Goal: Communication & Community: Answer question/provide support

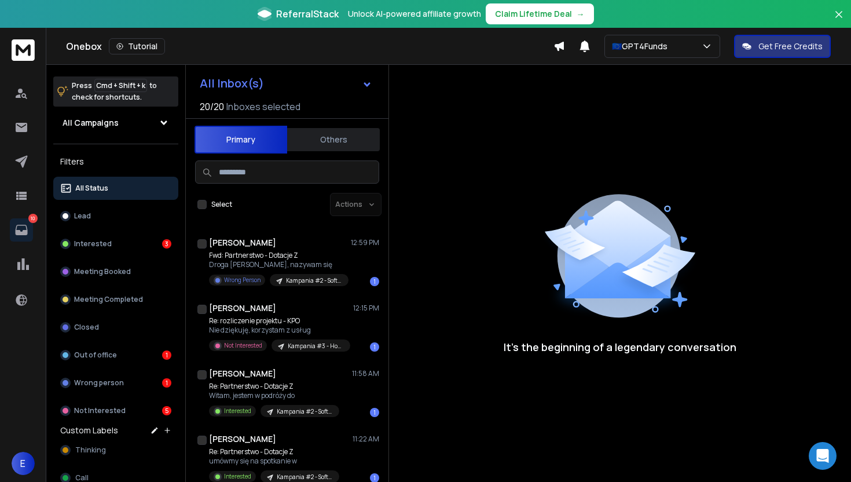
click at [92, 410] on p "Not Interested" at bounding box center [100, 410] width 52 height 9
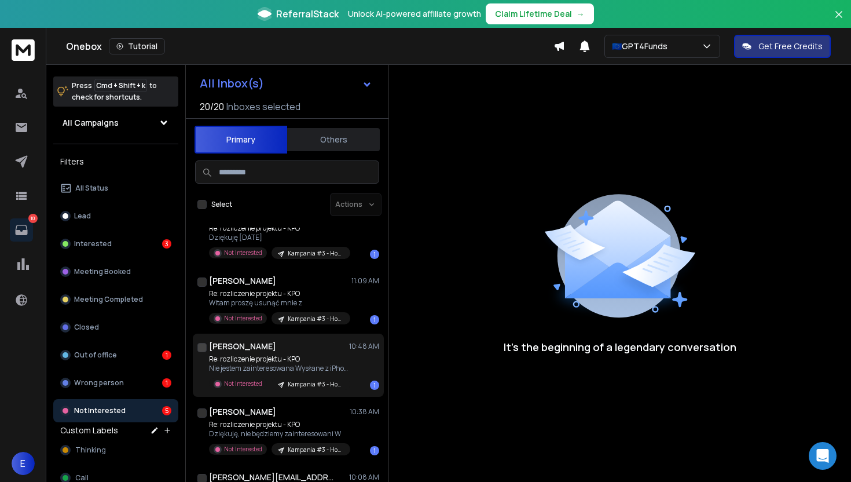
scroll to position [113, 0]
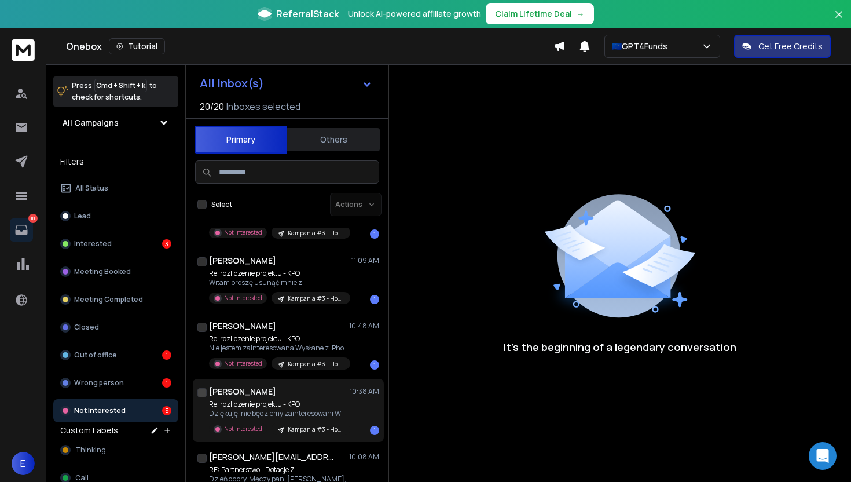
click at [276, 387] on h1 "[PERSON_NAME]" at bounding box center [242, 392] width 67 height 12
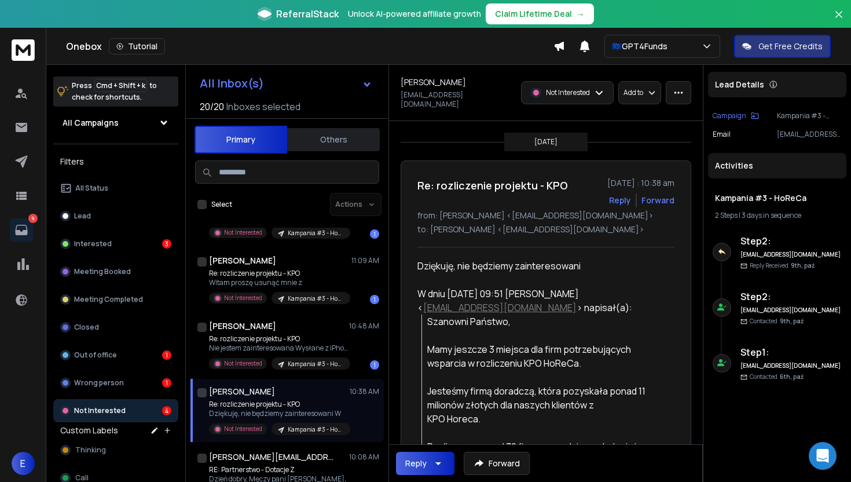
click at [673, 94] on button "button" at bounding box center [678, 92] width 25 height 23
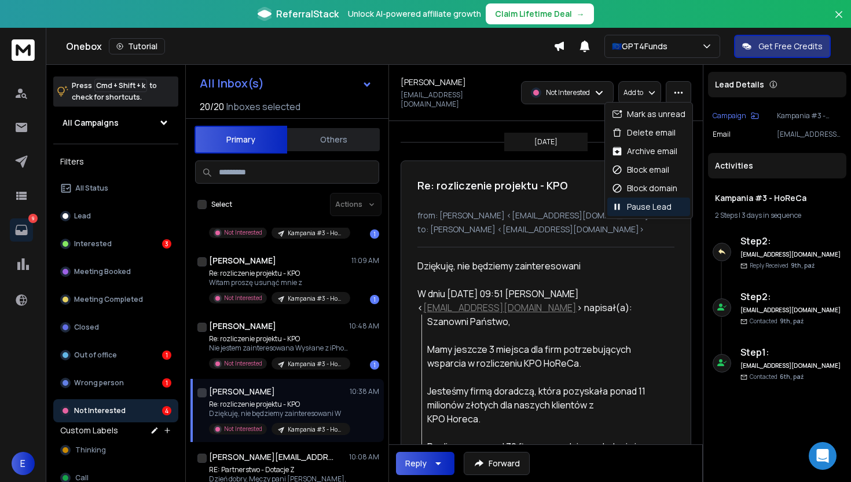
click at [654, 206] on div "Pause Lead" at bounding box center [642, 207] width 60 height 12
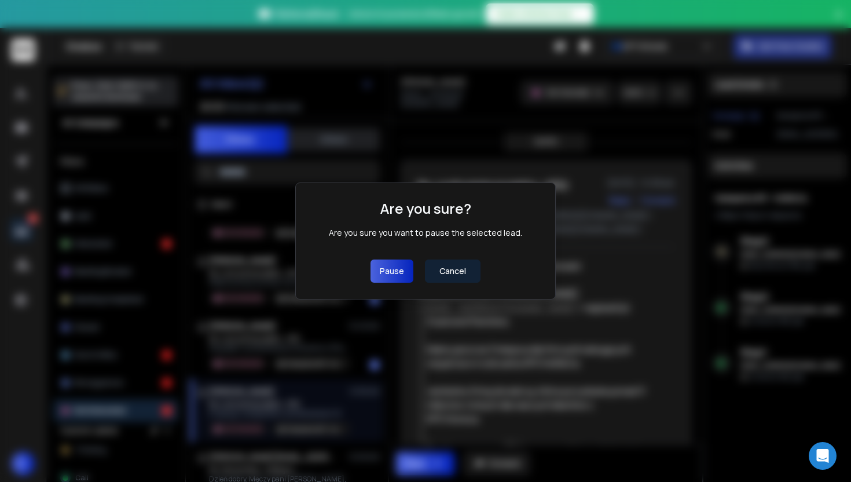
click at [401, 265] on button "Pause" at bounding box center [392, 270] width 43 height 23
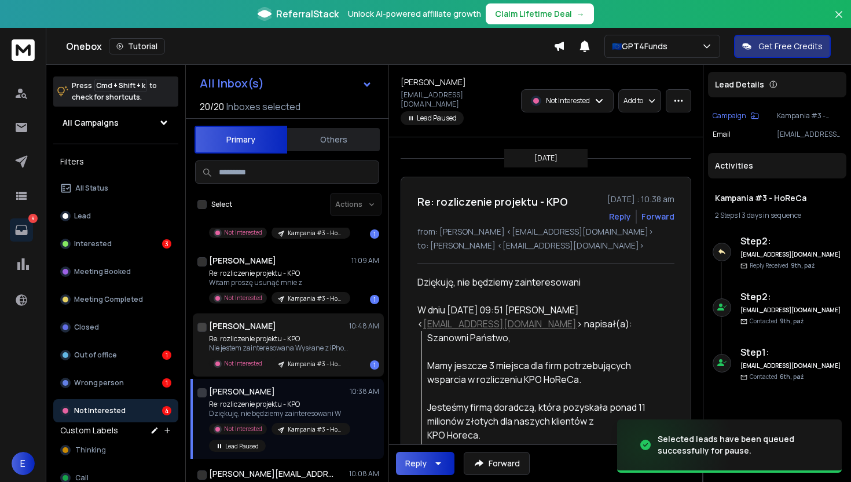
click at [307, 343] on p "Nie jestem zainteresowana Wysłane z iPhone'a >" at bounding box center [278, 347] width 139 height 9
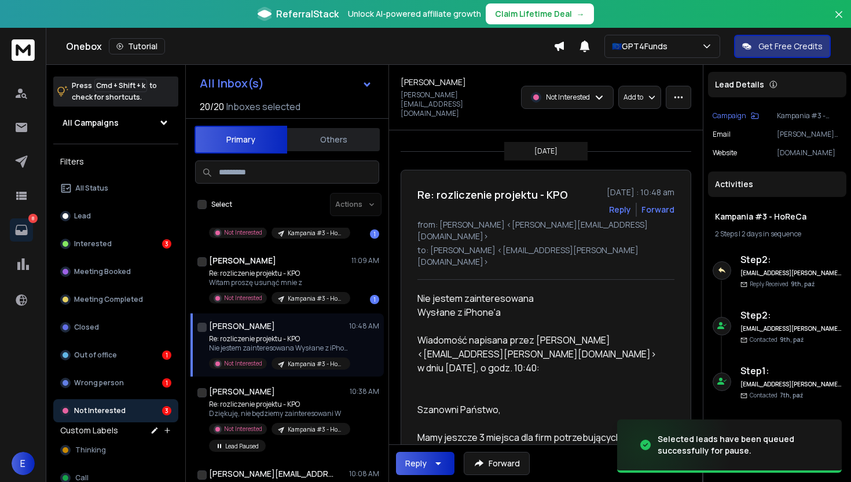
click at [674, 92] on icon "button" at bounding box center [679, 97] width 10 height 10
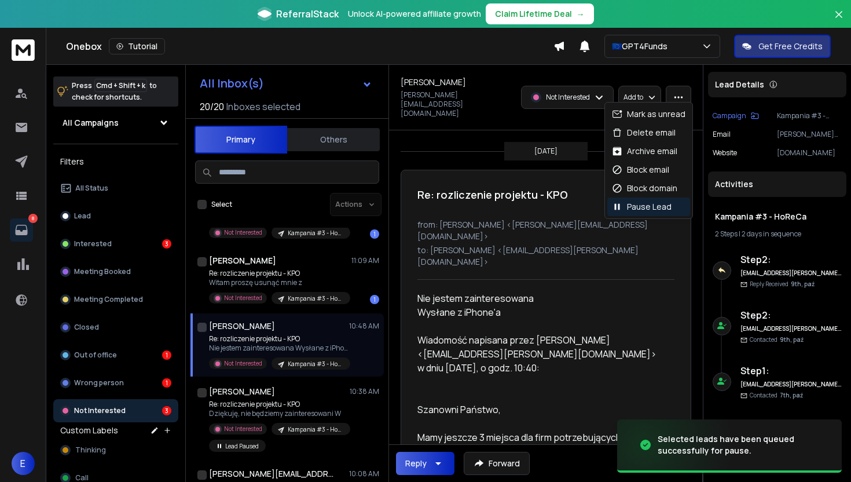
click at [632, 210] on div "Pause Lead" at bounding box center [642, 207] width 60 height 12
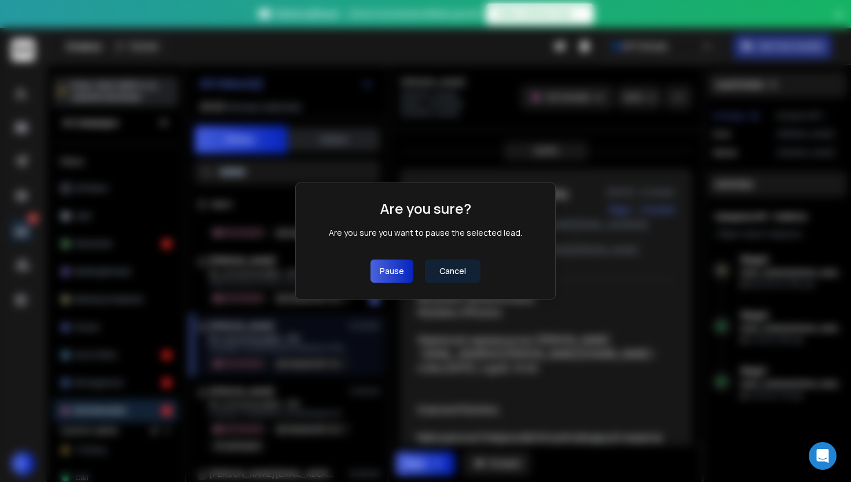
click at [407, 272] on button "Pause" at bounding box center [392, 270] width 43 height 23
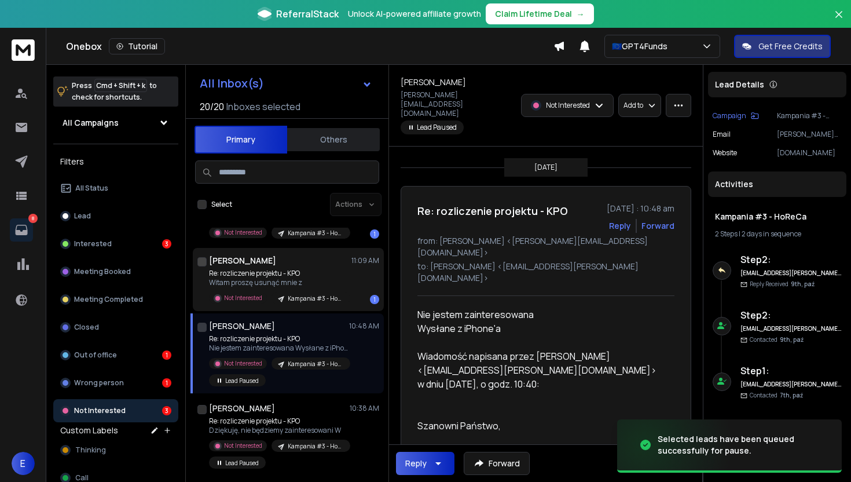
click at [280, 287] on p "Witam proszę usunąć mnie z" at bounding box center [278, 282] width 139 height 9
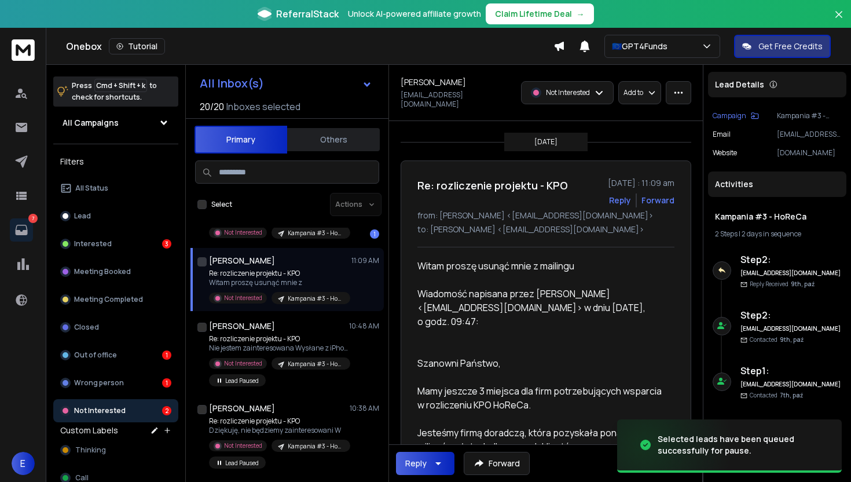
click at [684, 92] on icon "button" at bounding box center [679, 92] width 10 height 10
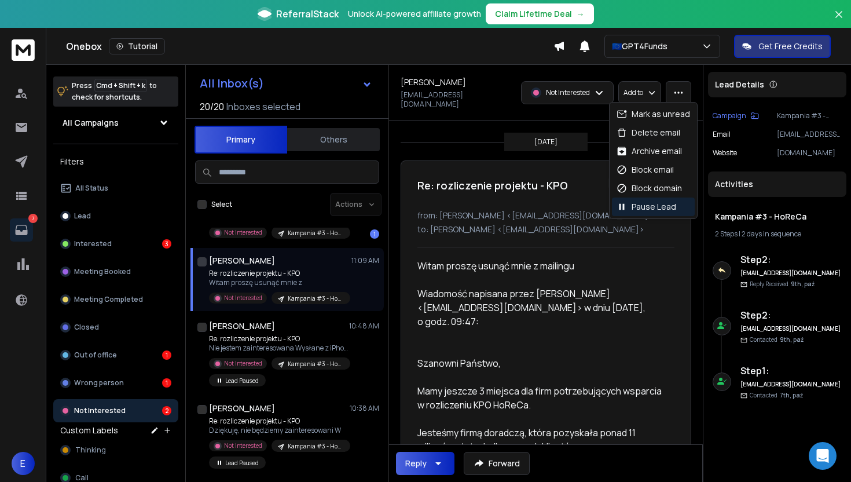
click at [642, 202] on div "Pause Lead" at bounding box center [647, 207] width 60 height 12
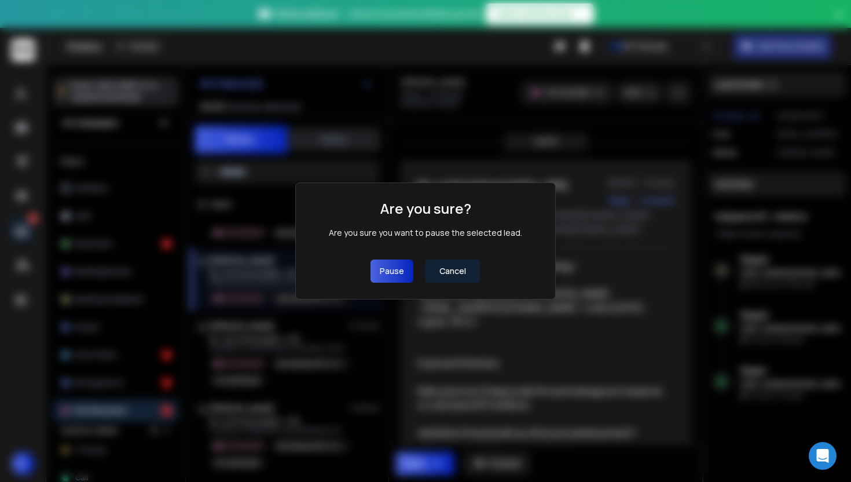
click at [396, 269] on button "Pause" at bounding box center [392, 270] width 43 height 23
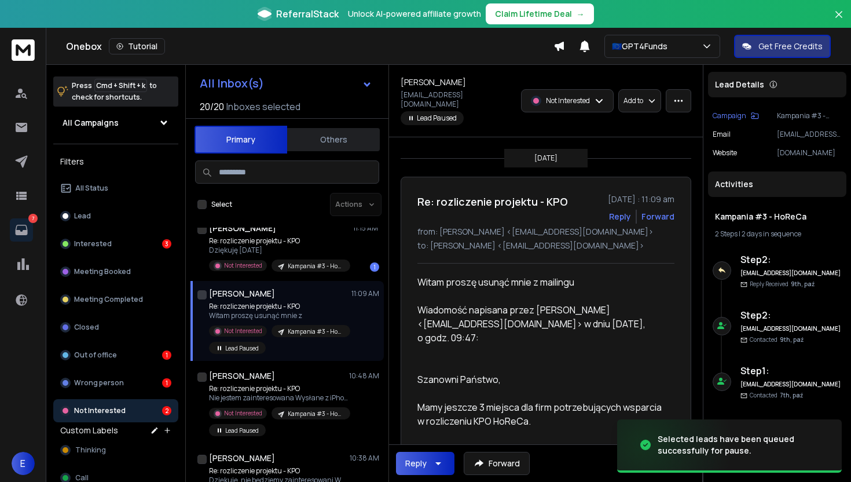
scroll to position [73, 0]
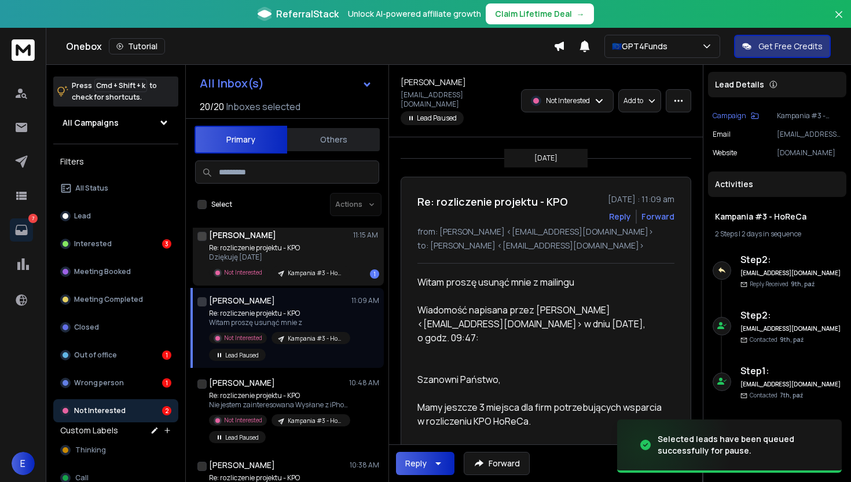
click at [311, 247] on p "Re: rozliczenie projektu - KPO" at bounding box center [278, 247] width 139 height 9
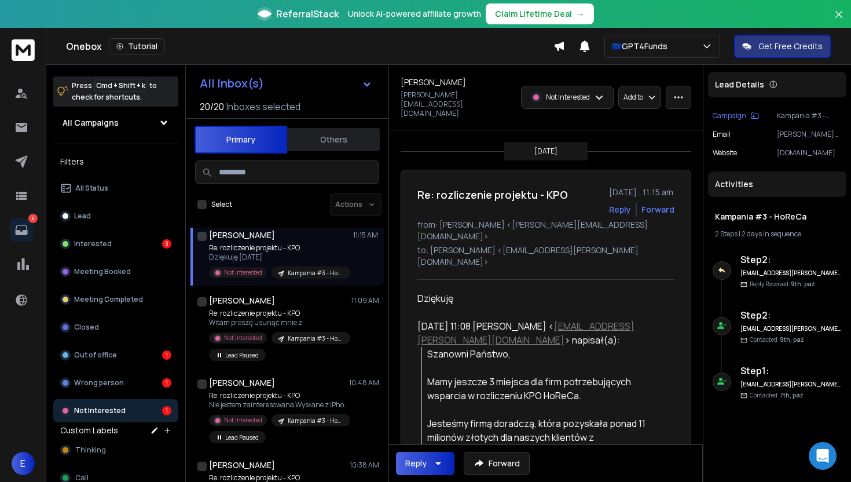
click at [684, 86] on button "button" at bounding box center [678, 97] width 25 height 23
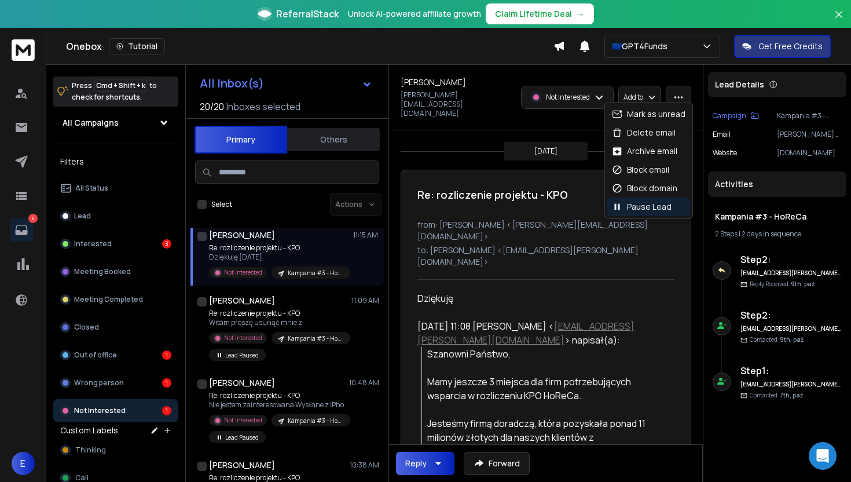
click at [642, 208] on div "Pause Lead" at bounding box center [642, 207] width 60 height 12
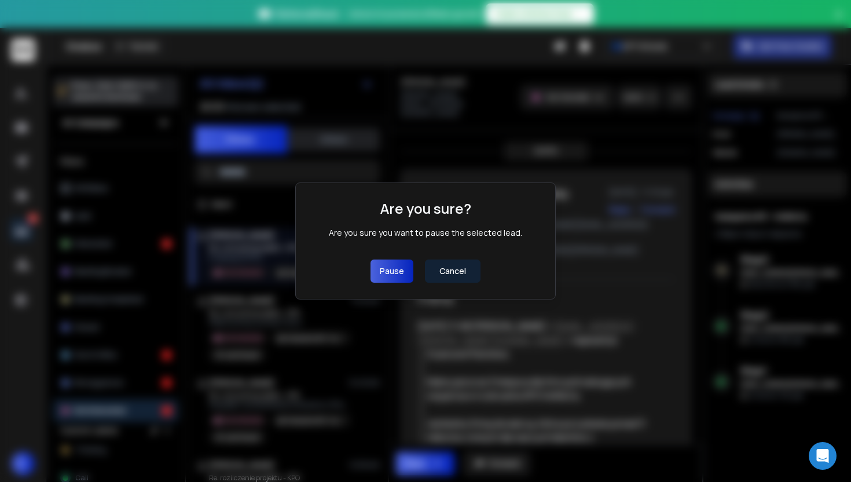
click at [394, 273] on button "Pause" at bounding box center [392, 270] width 43 height 23
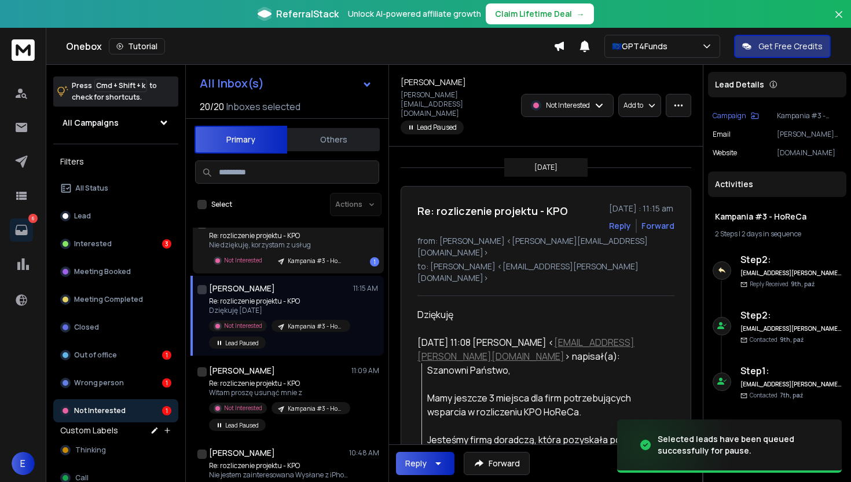
scroll to position [19, 0]
click at [298, 239] on p "Re: rozliczenie projektu - KPO" at bounding box center [278, 236] width 139 height 9
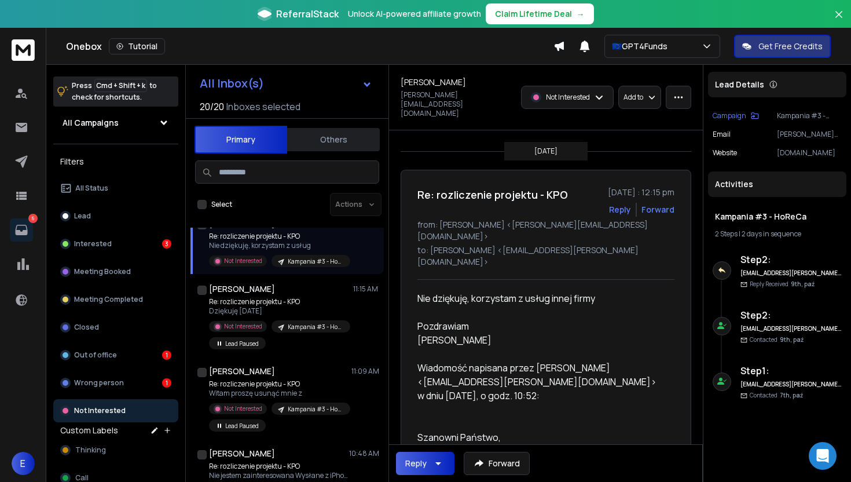
click at [681, 92] on icon "button" at bounding box center [679, 97] width 10 height 10
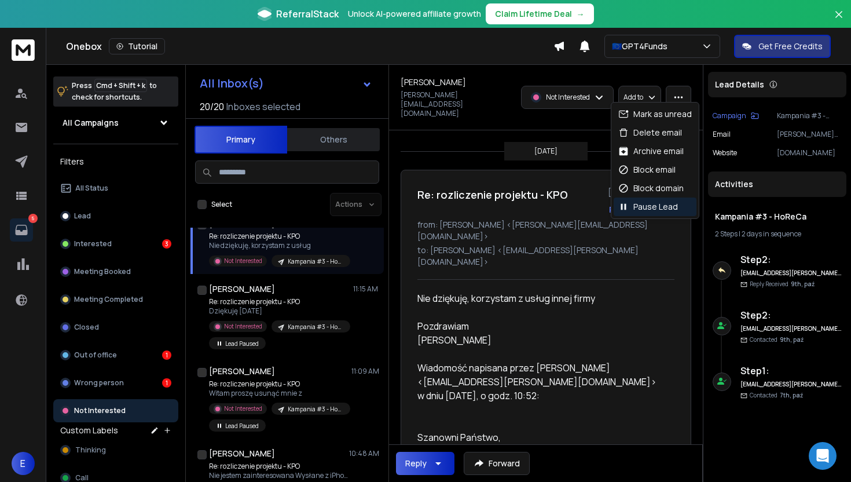
click at [632, 206] on div "Pause Lead" at bounding box center [649, 207] width 60 height 12
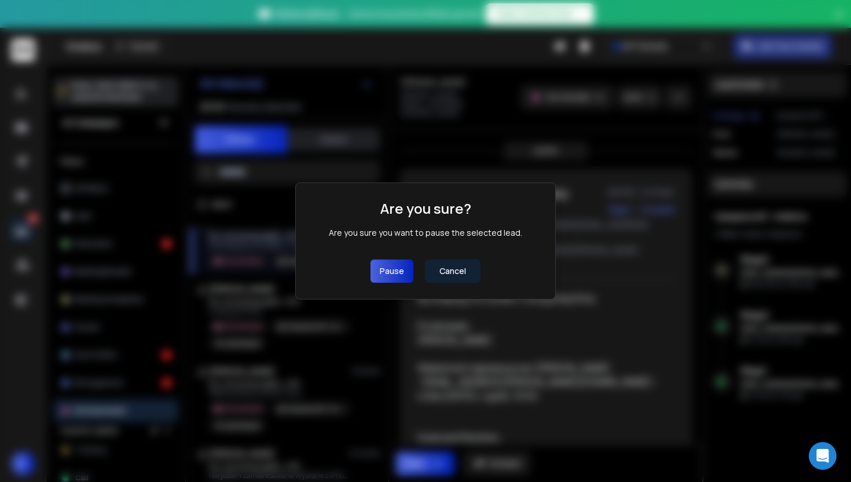
click at [378, 271] on button "Pause" at bounding box center [392, 270] width 43 height 23
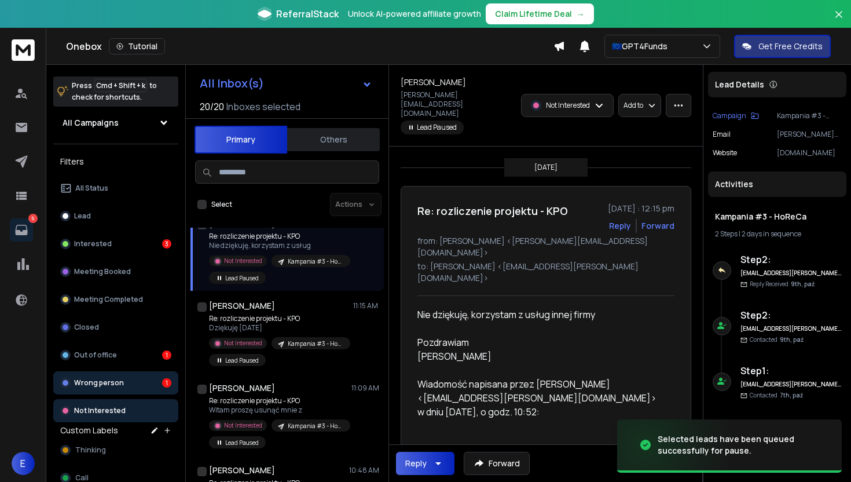
click at [90, 378] on div "Wrong person" at bounding box center [92, 383] width 64 height 10
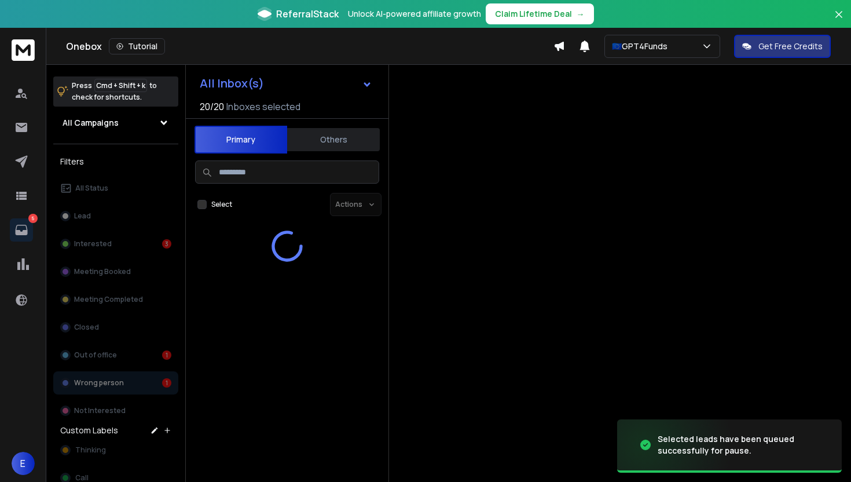
scroll to position [0, 0]
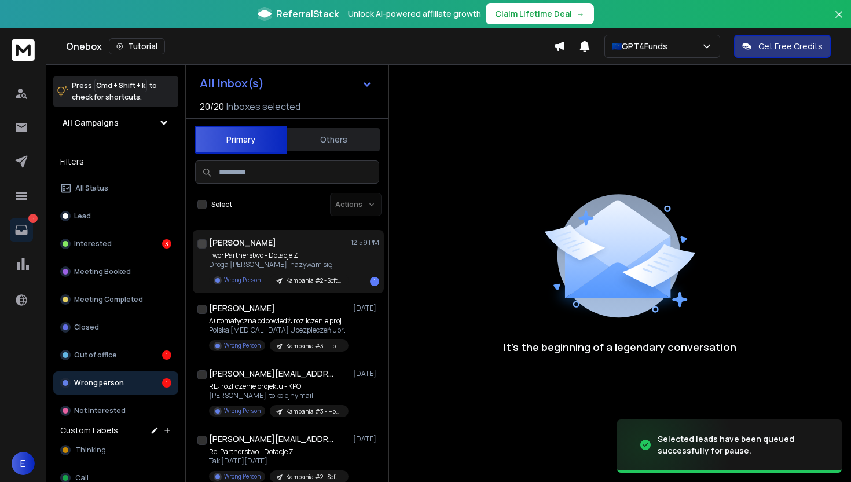
click at [268, 255] on p "Fwd: Partnerstwo - Dotacje Z" at bounding box center [278, 255] width 139 height 9
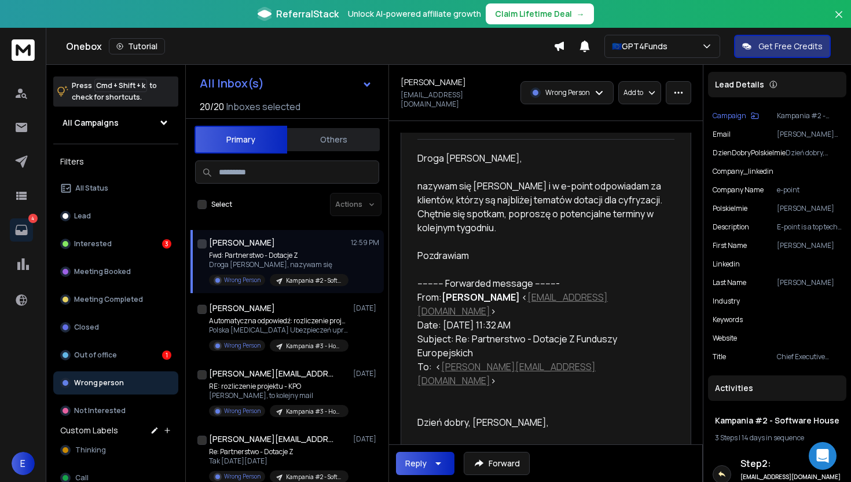
scroll to position [199, 0]
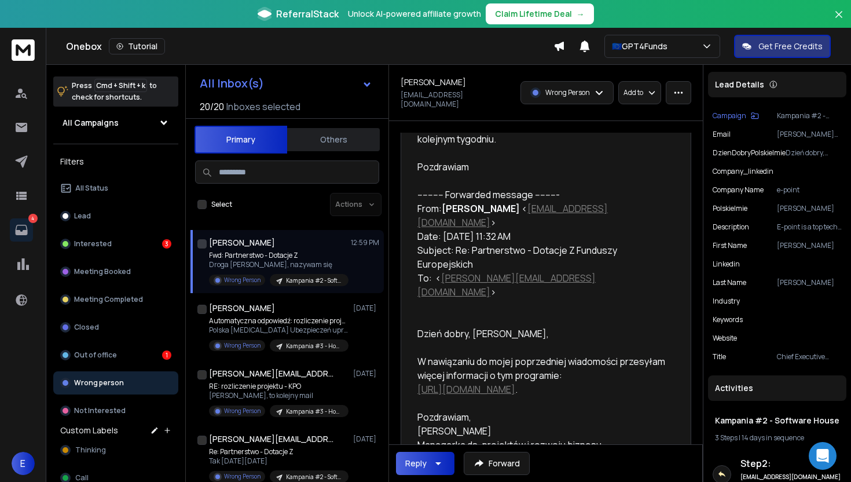
click at [438, 465] on icon "button" at bounding box center [438, 463] width 14 height 14
click at [430, 407] on p "Reply" at bounding box center [426, 411] width 21 height 12
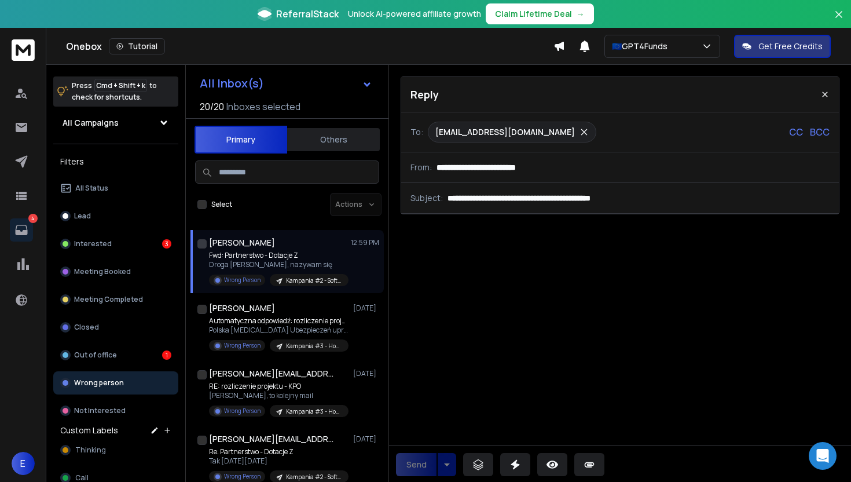
scroll to position [0, 0]
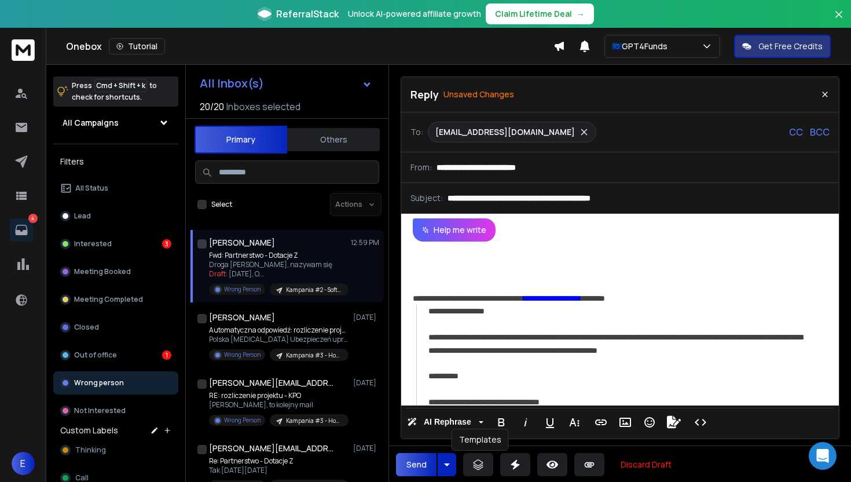
click at [480, 467] on icon at bounding box center [479, 465] width 12 height 12
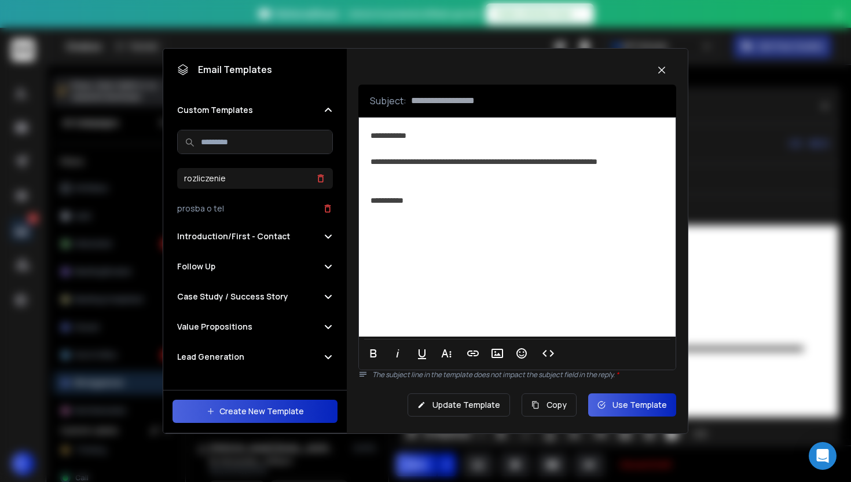
click at [250, 211] on div "prosba o tel" at bounding box center [255, 209] width 156 height 12
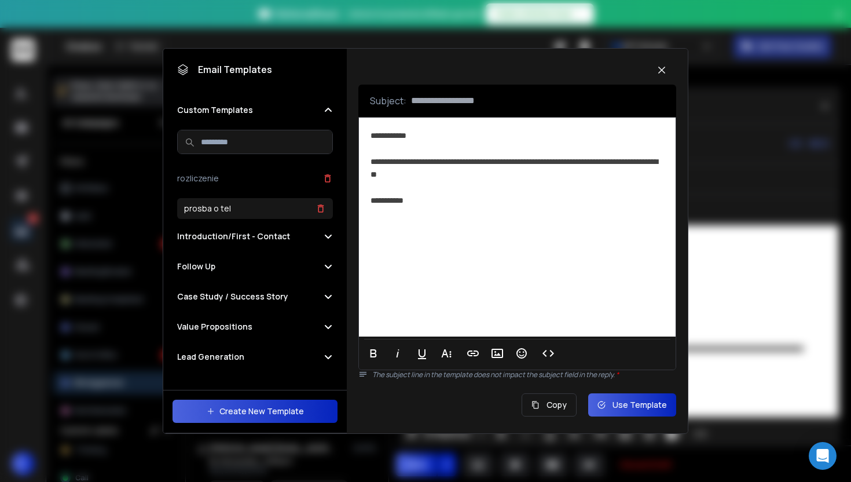
click at [638, 406] on button "Use Template" at bounding box center [632, 404] width 88 height 23
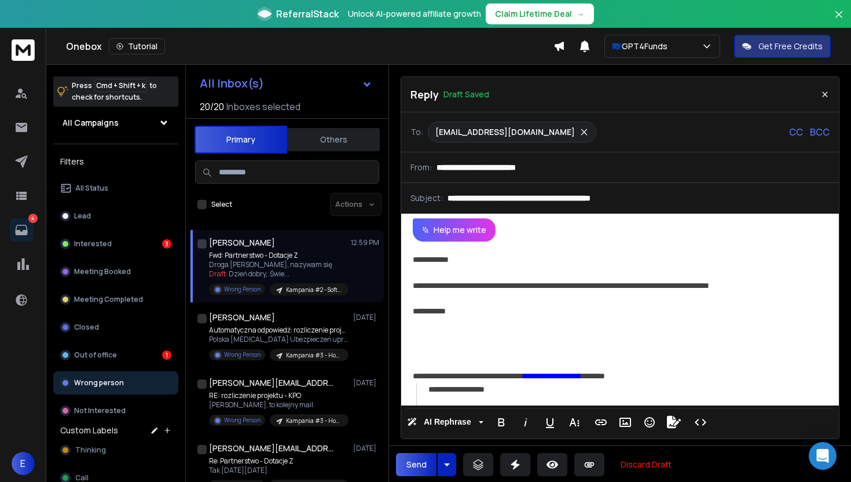
click at [414, 464] on button "Send" at bounding box center [416, 464] width 41 height 23
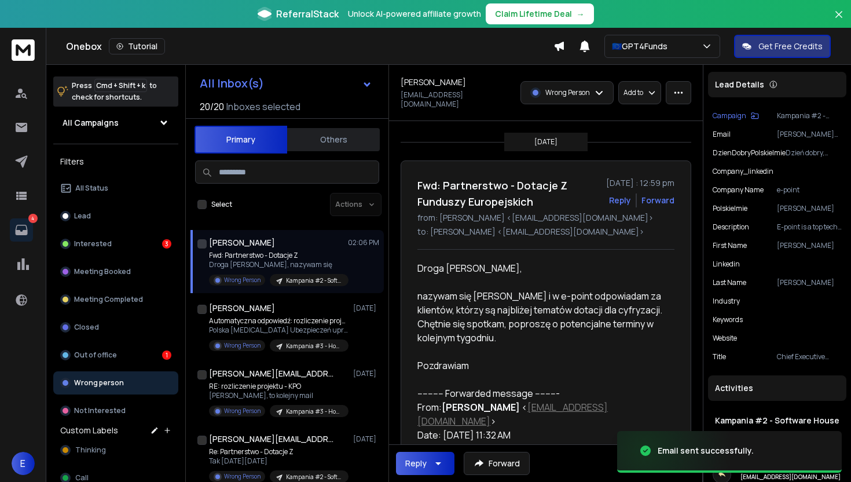
click at [588, 90] on p "Wrong Person" at bounding box center [568, 92] width 45 height 9
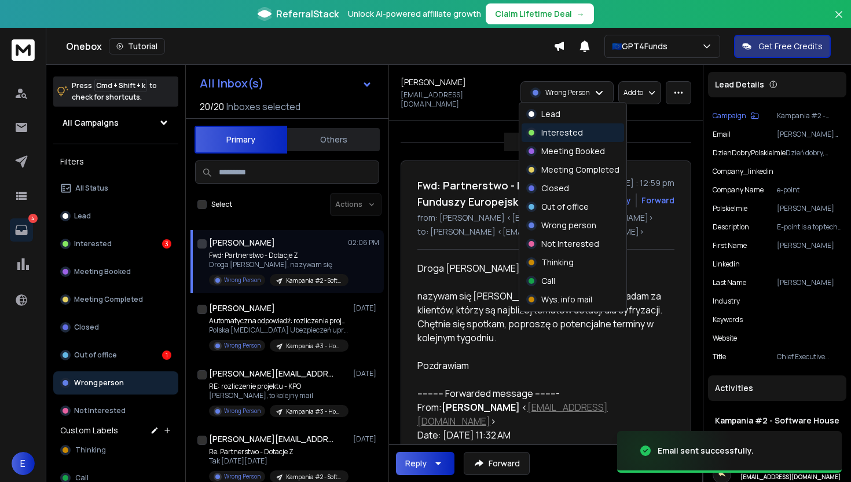
click at [577, 131] on p "Interested" at bounding box center [562, 133] width 42 height 12
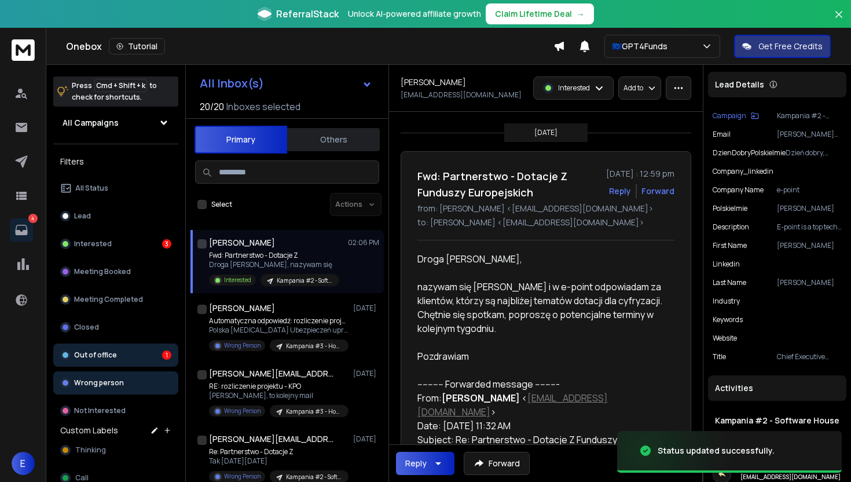
click at [115, 358] on button "Out of office 1" at bounding box center [115, 354] width 125 height 23
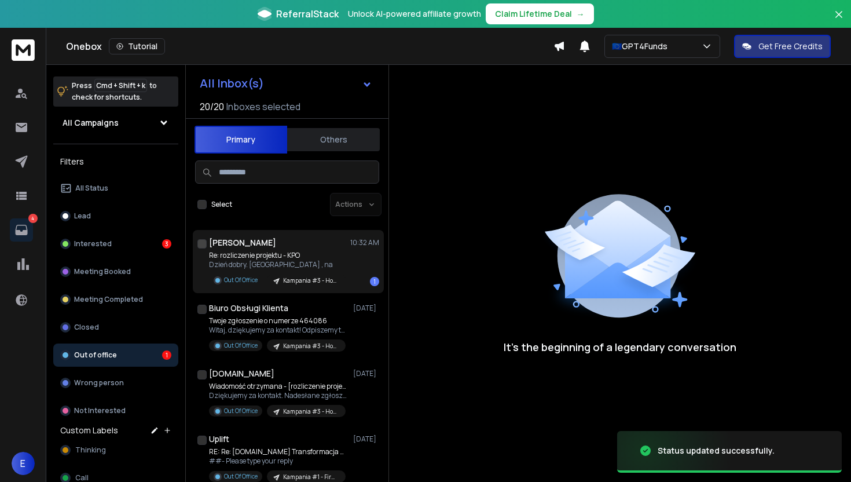
click at [281, 256] on p "Re: rozliczenie projektu - KPO" at bounding box center [277, 255] width 137 height 9
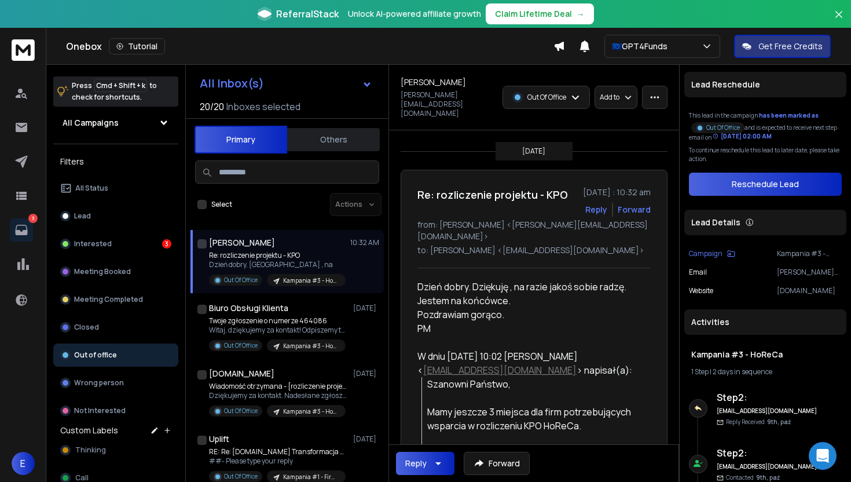
click at [650, 92] on icon "button" at bounding box center [655, 97] width 10 height 10
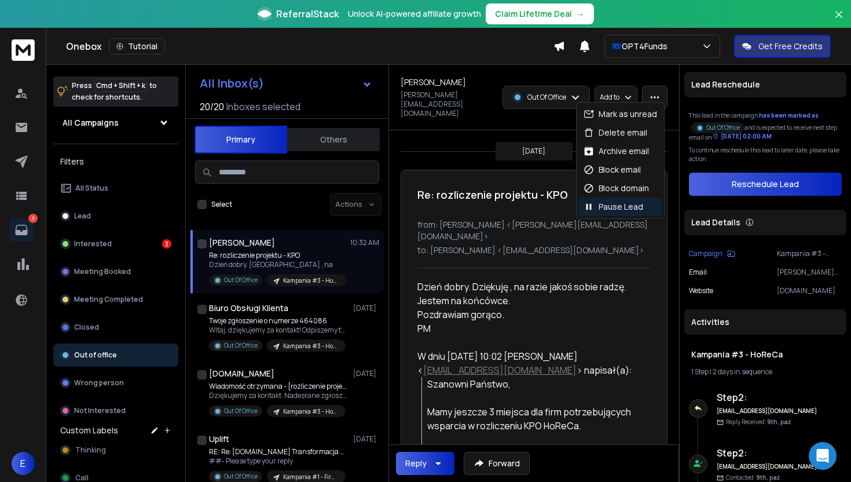
click at [631, 207] on div "Pause Lead" at bounding box center [614, 207] width 60 height 12
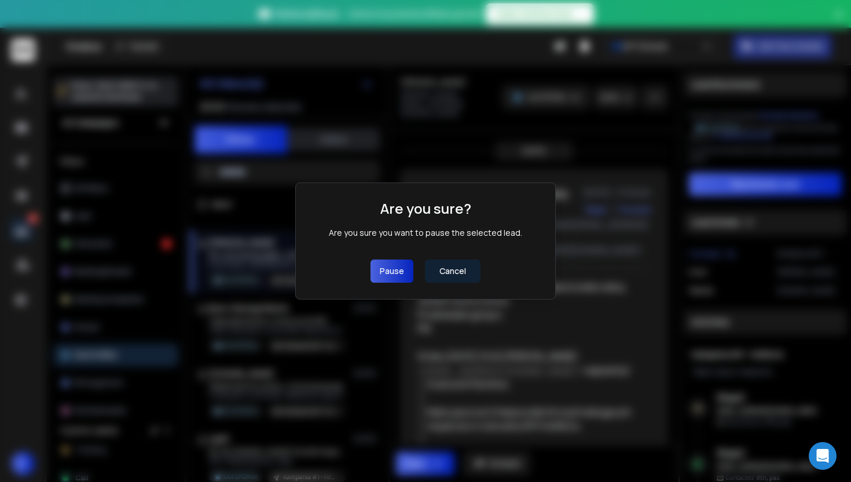
click at [394, 278] on button "Pause" at bounding box center [392, 270] width 43 height 23
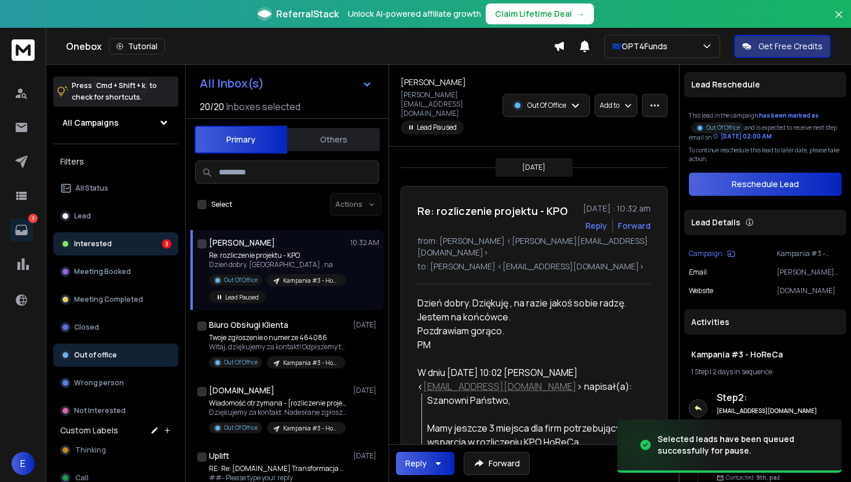
click at [107, 240] on p "Interested" at bounding box center [93, 243] width 38 height 9
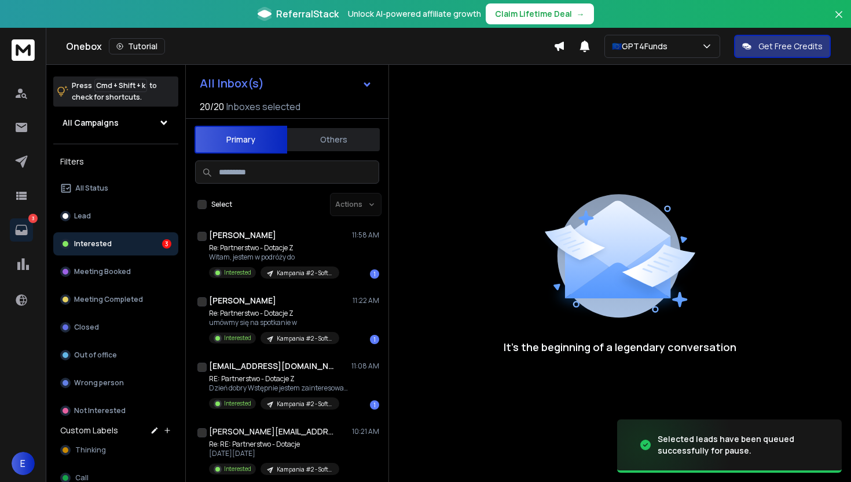
scroll to position [102, 0]
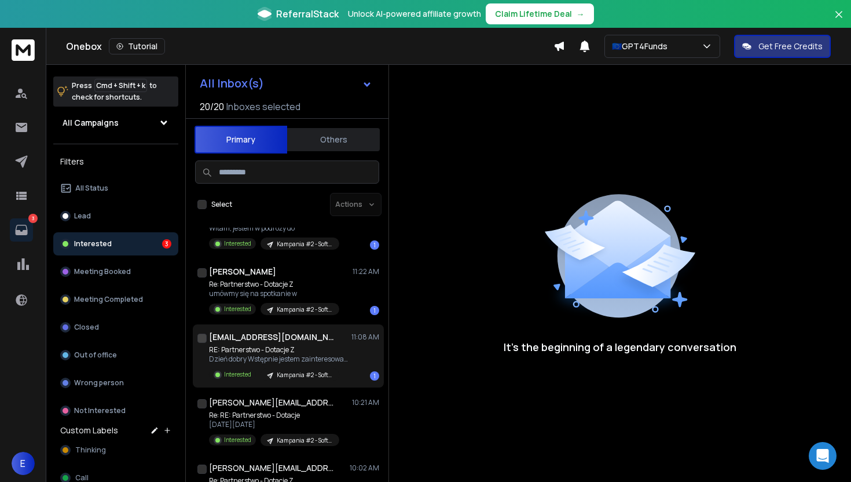
click at [283, 337] on h1 "[EMAIL_ADDRESS][DOMAIN_NAME]" at bounding box center [272, 337] width 127 height 12
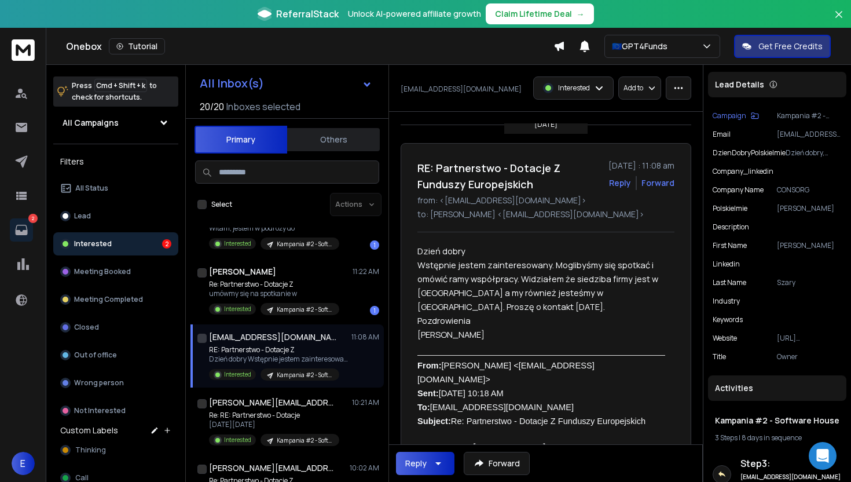
scroll to position [20, 0]
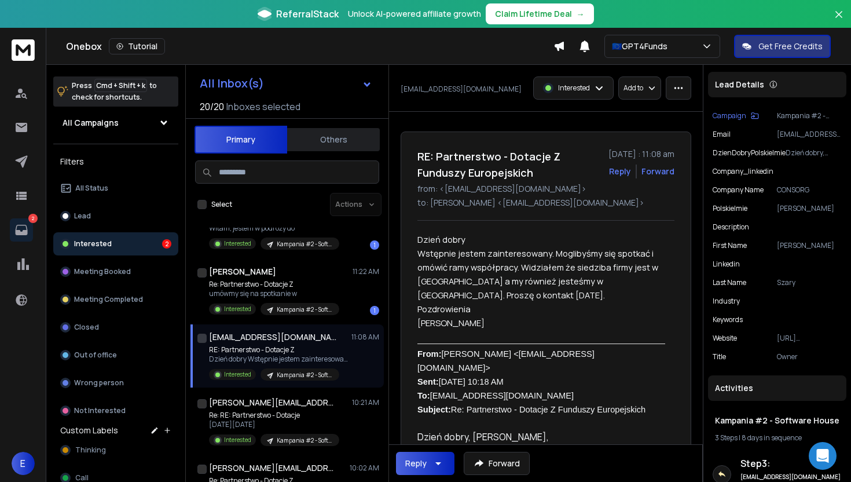
click at [430, 462] on div "Reply" at bounding box center [425, 463] width 40 height 14
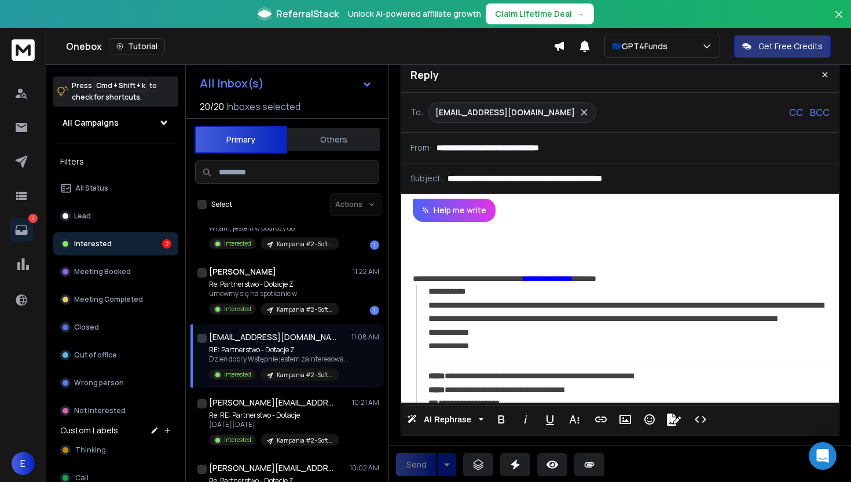
scroll to position [0, 0]
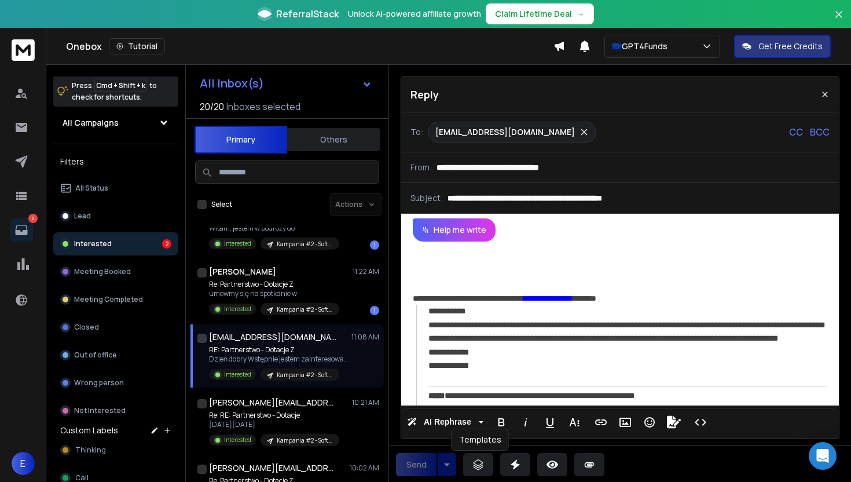
click at [482, 462] on icon at bounding box center [479, 462] width 10 height 7
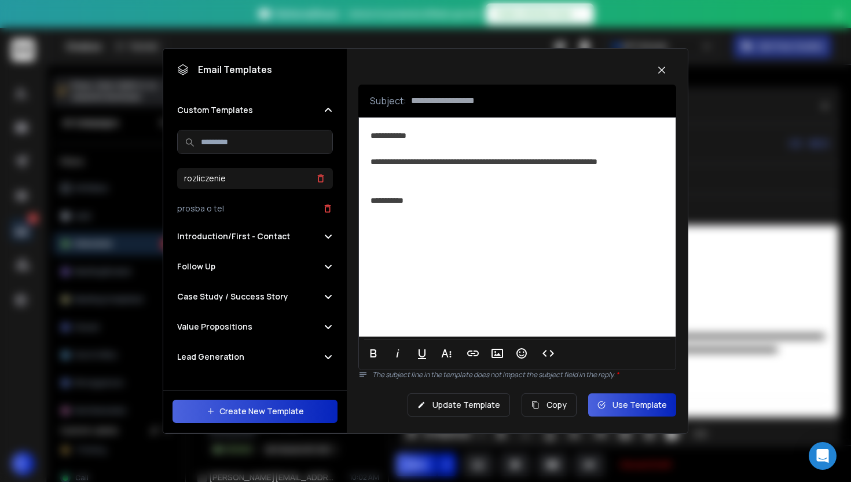
click at [261, 199] on div "prosba o tel" at bounding box center [255, 208] width 156 height 21
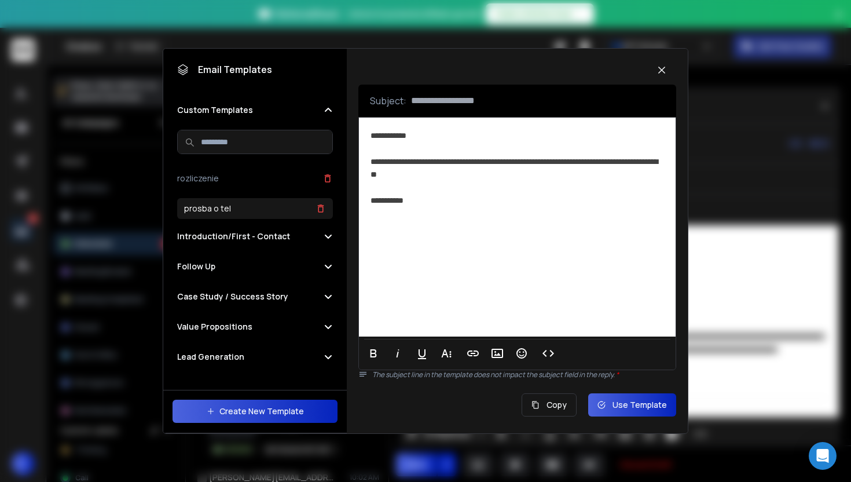
click at [634, 407] on button "Use Template" at bounding box center [632, 404] width 88 height 23
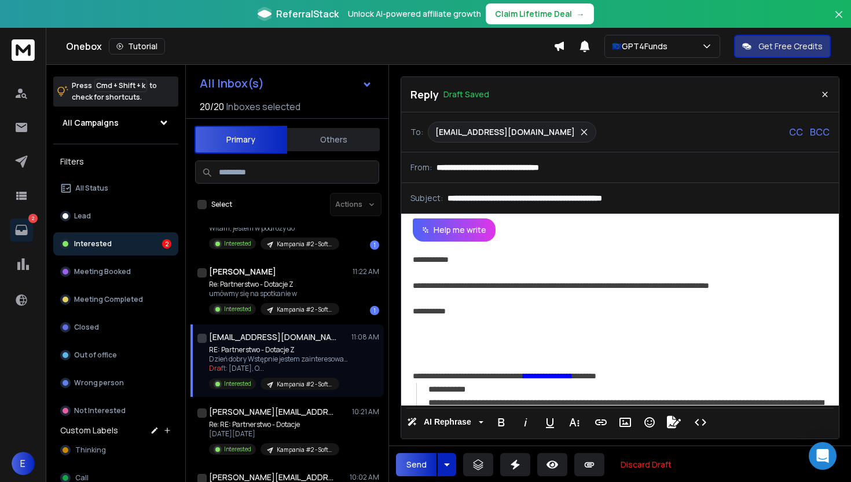
click at [403, 467] on button "Send" at bounding box center [416, 464] width 41 height 23
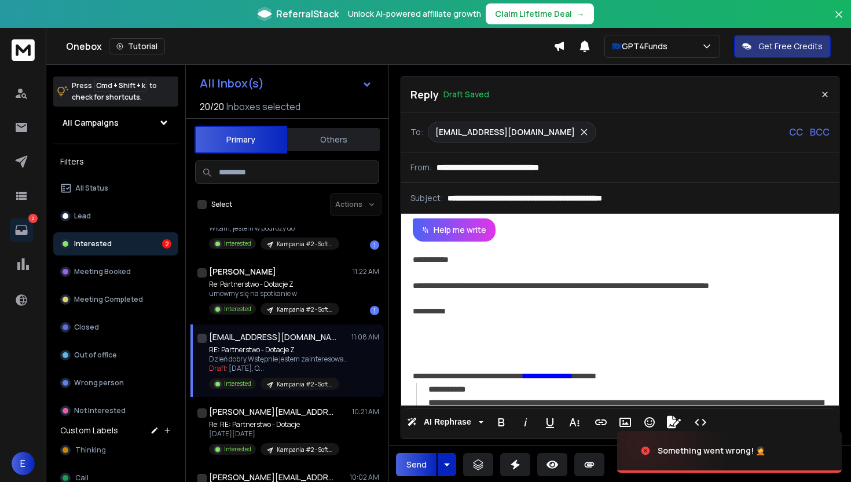
click at [638, 350] on div at bounding box center [620, 349] width 415 height 13
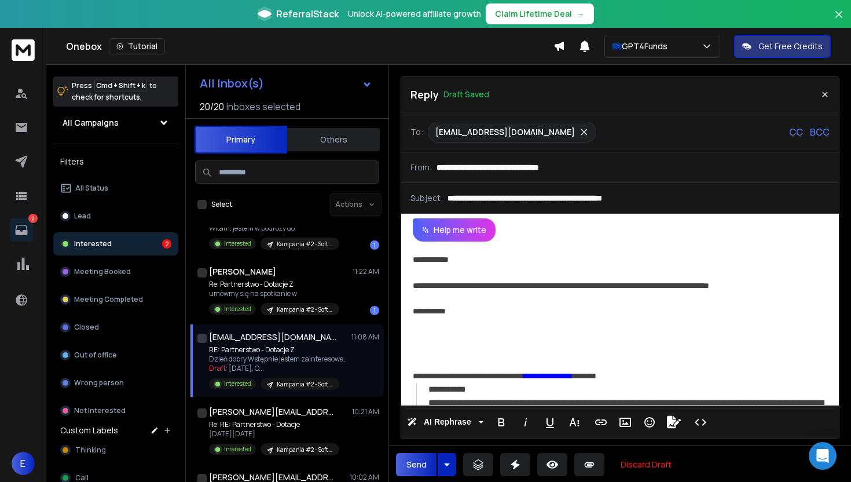
click at [420, 463] on button "Send" at bounding box center [416, 464] width 41 height 23
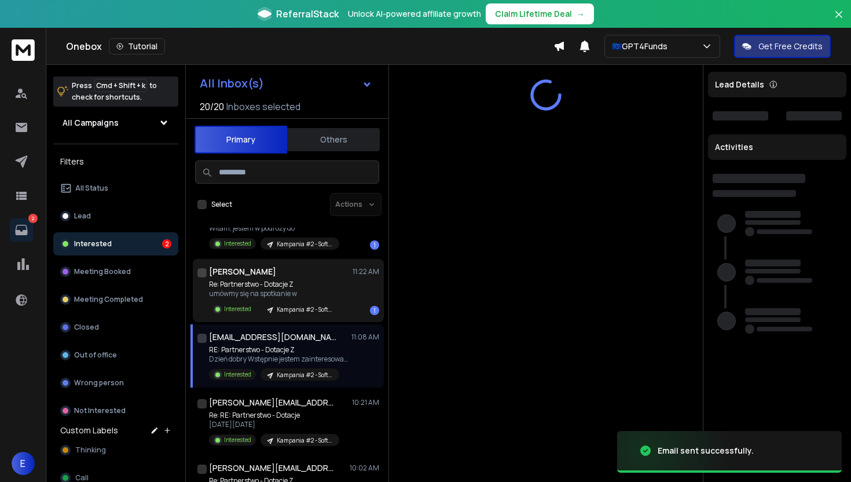
click at [302, 284] on p "Re: Partnerstwo - Dotacje Z" at bounding box center [274, 284] width 130 height 9
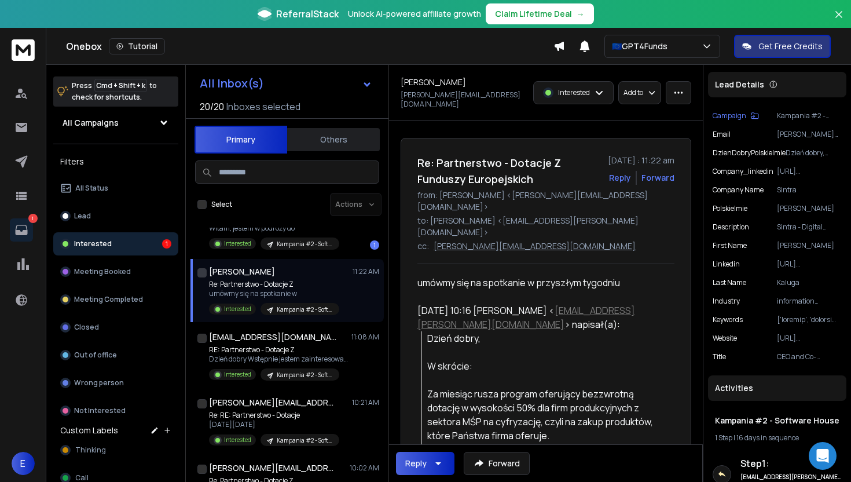
scroll to position [8, 0]
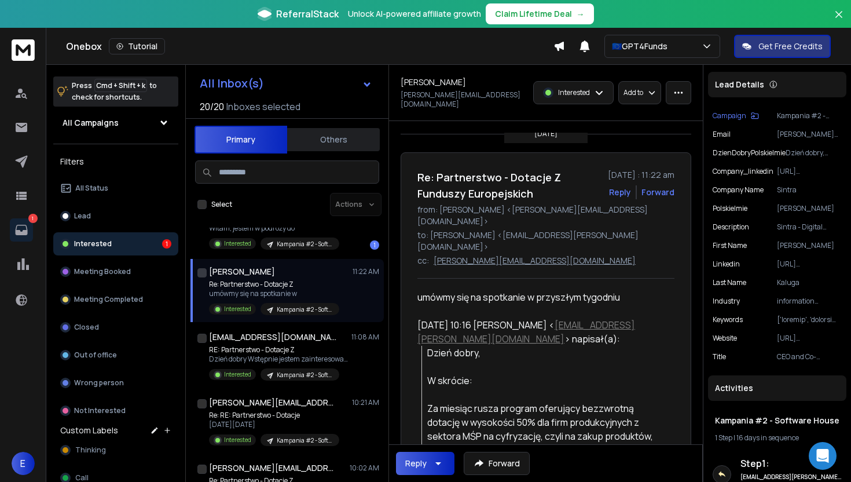
click at [426, 469] on div "Reply" at bounding box center [415, 464] width 21 height 12
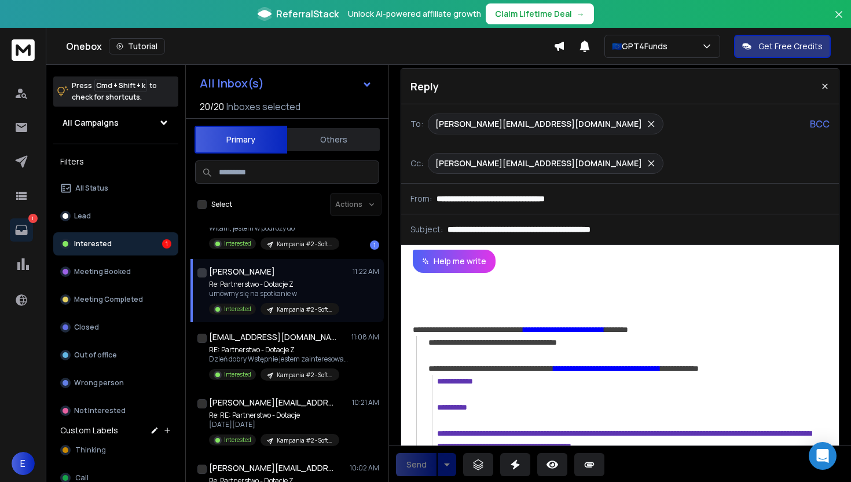
scroll to position [0, 0]
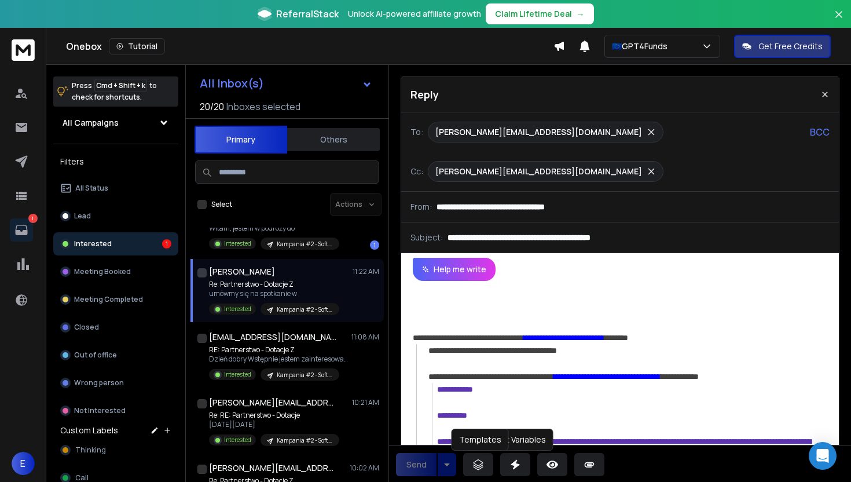
click at [470, 462] on button at bounding box center [478, 464] width 30 height 23
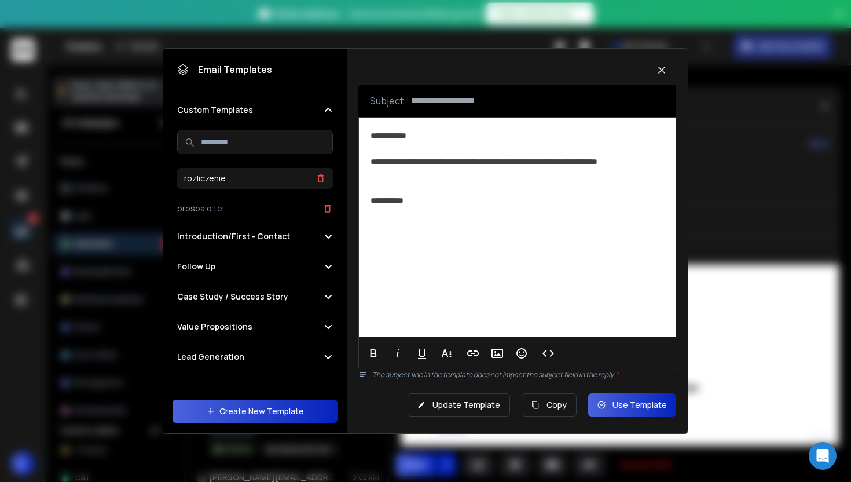
click at [273, 210] on div "prosba o tel" at bounding box center [255, 209] width 156 height 12
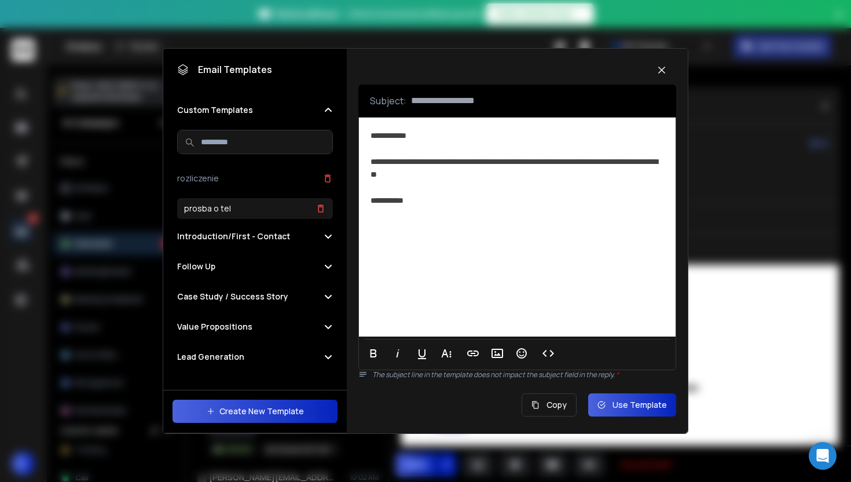
click at [601, 398] on button "Use Template" at bounding box center [632, 404] width 88 height 23
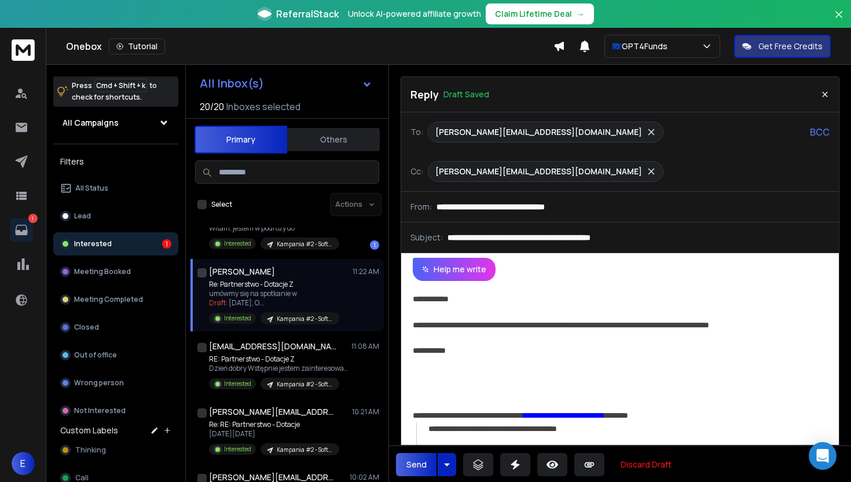
click at [423, 465] on button "Send" at bounding box center [416, 464] width 41 height 23
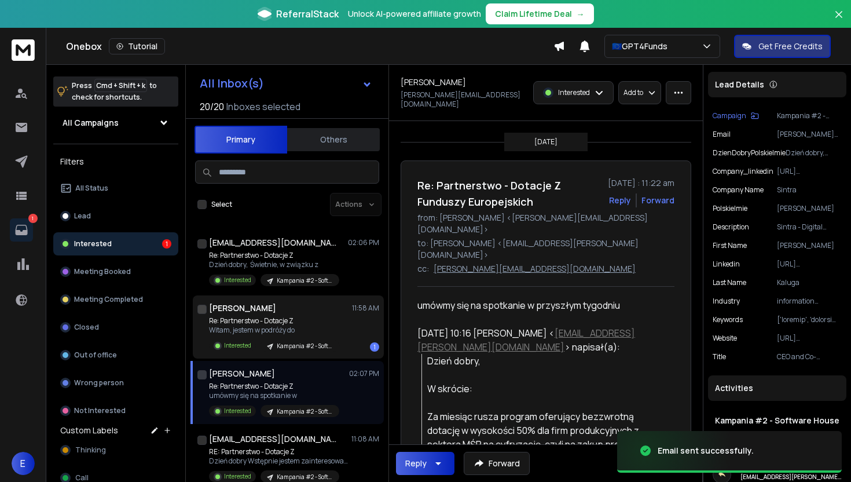
click at [291, 313] on div "[PERSON_NAME] 11:58 AM" at bounding box center [294, 308] width 170 height 12
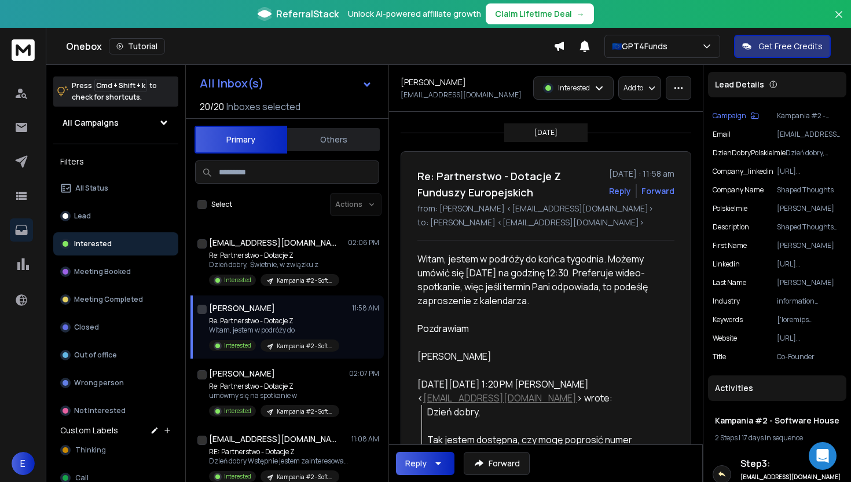
click at [613, 96] on div "Interested" at bounding box center [573, 88] width 79 height 22
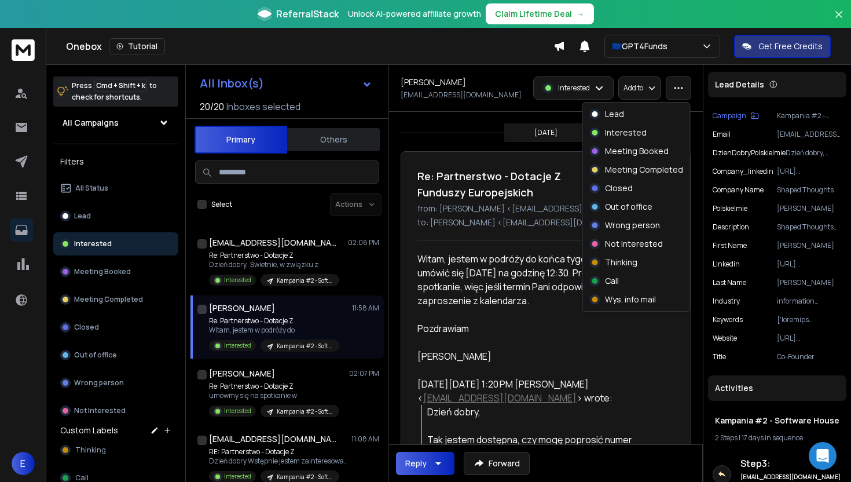
click at [503, 327] on div "Pozdrawiam [PERSON_NAME]" at bounding box center [542, 342] width 248 height 42
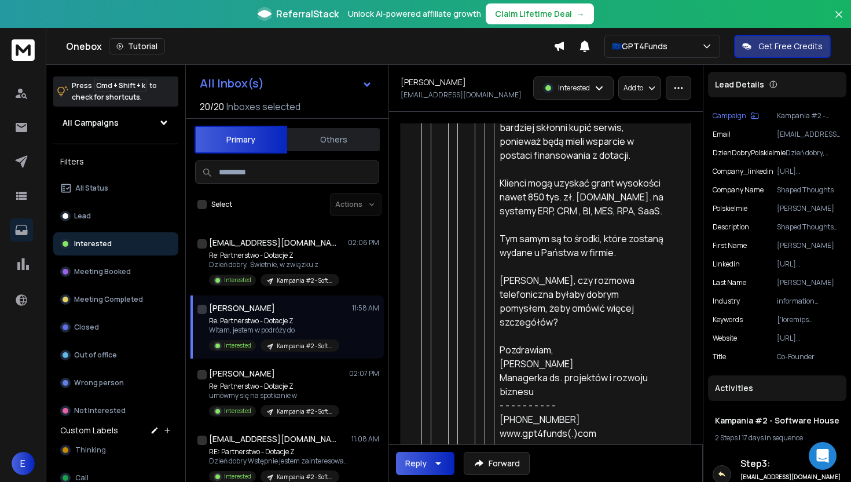
scroll to position [2099, 0]
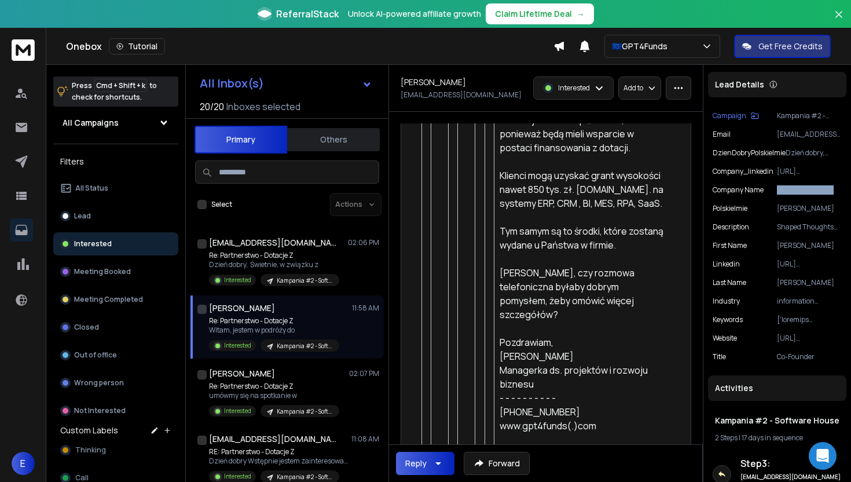
drag, startPoint x: 830, startPoint y: 189, endPoint x: 766, endPoint y: 191, distance: 64.9
click at [766, 191] on div "Campaign Kampania #2 - Software House Email [EMAIL_ADDRESS][DOMAIN_NAME] DzienD…" at bounding box center [777, 236] width 138 height 278
copy p "Shaped Thoughts"
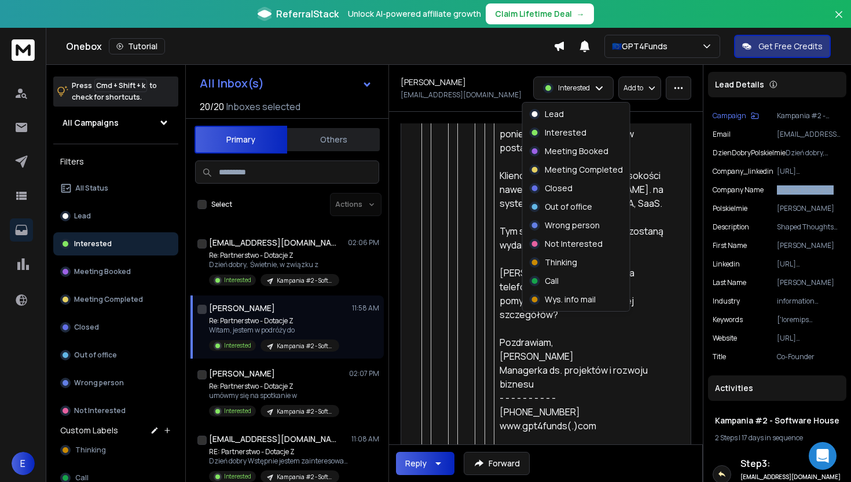
click at [573, 84] on p "Interested" at bounding box center [574, 87] width 32 height 9
click at [582, 221] on p "Wrong person" at bounding box center [572, 225] width 55 height 12
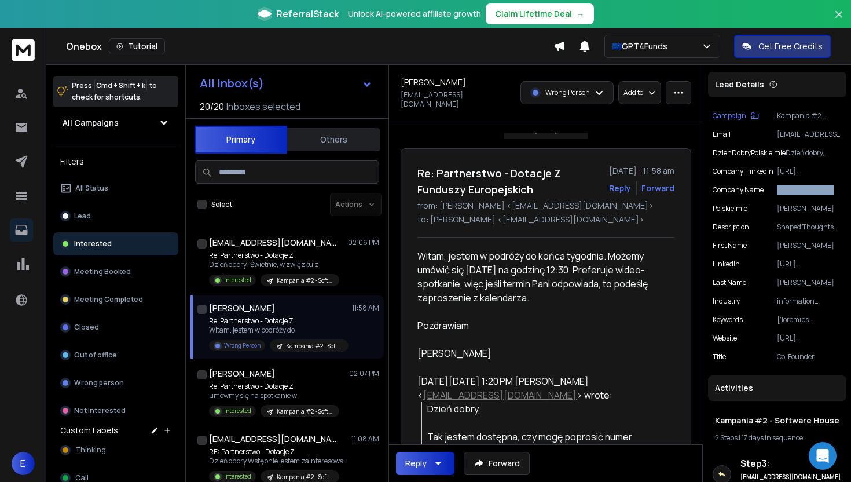
scroll to position [0, 0]
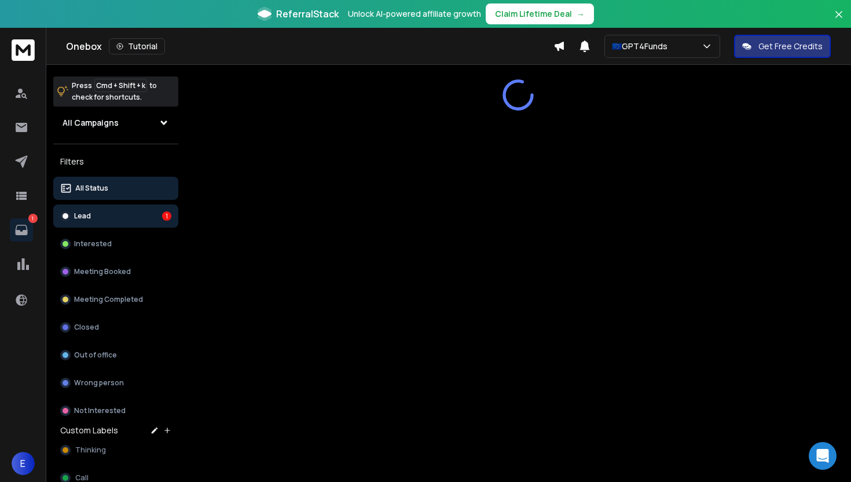
click at [104, 218] on button "Lead 1" at bounding box center [115, 215] width 125 height 23
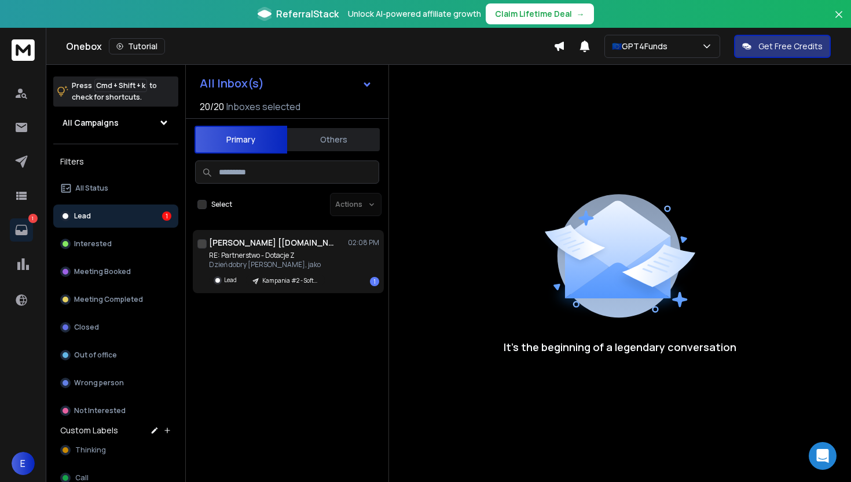
click at [244, 246] on h1 "Bogusław Kobic [4ec.eu]" at bounding box center [272, 243] width 127 height 12
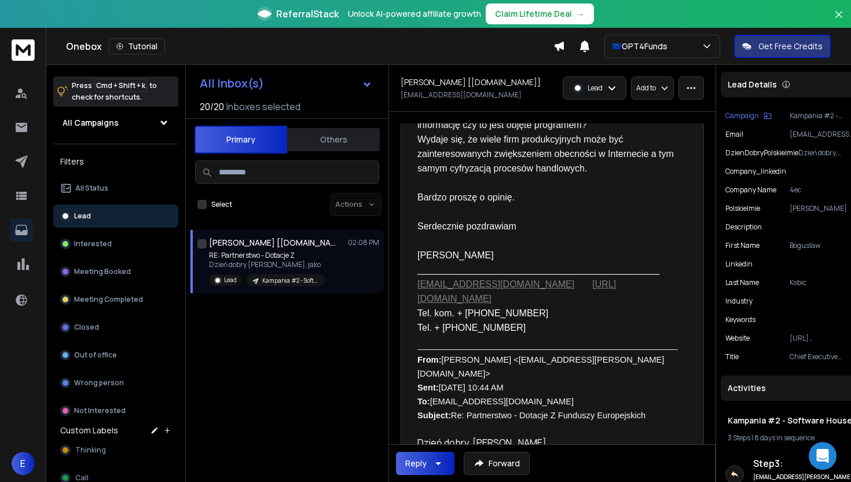
scroll to position [152, 0]
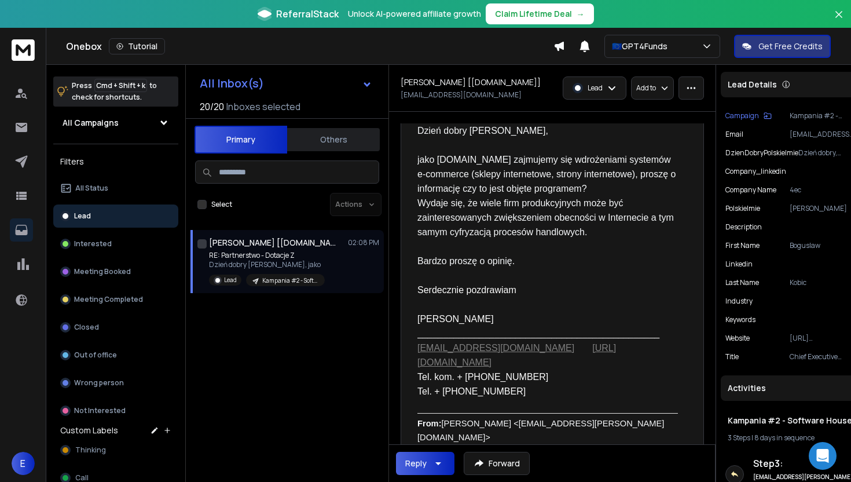
click at [418, 460] on div "Reply" at bounding box center [415, 464] width 21 height 12
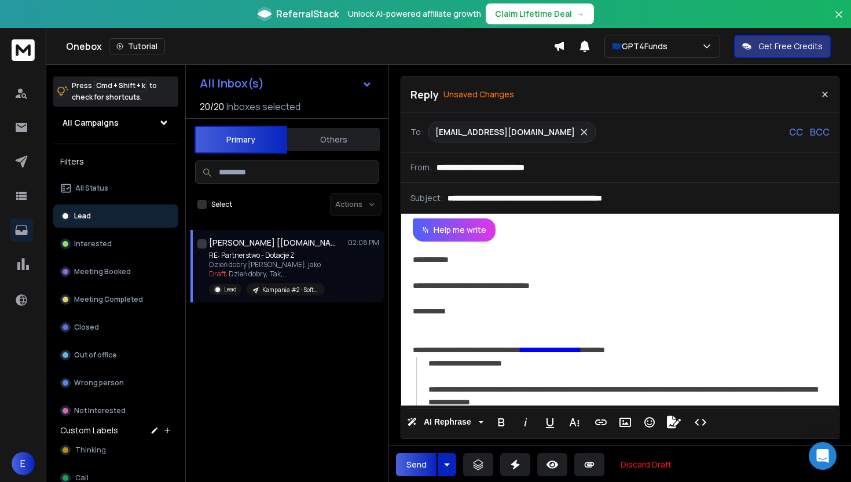
click at [601, 295] on div at bounding box center [620, 298] width 415 height 13
click at [594, 281] on div "**********" at bounding box center [614, 285] width 402 height 13
click at [586, 283] on div "**********" at bounding box center [614, 285] width 402 height 13
click at [582, 284] on div "**********" at bounding box center [614, 285] width 402 height 13
click at [583, 283] on div "**********" at bounding box center [614, 285] width 402 height 13
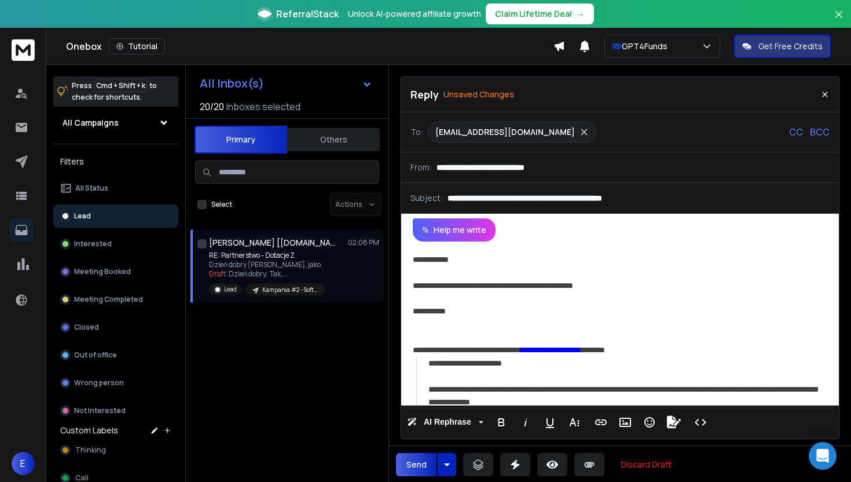
click at [657, 282] on div "**********" at bounding box center [614, 285] width 402 height 13
click at [412, 463] on button "Send" at bounding box center [416, 464] width 41 height 23
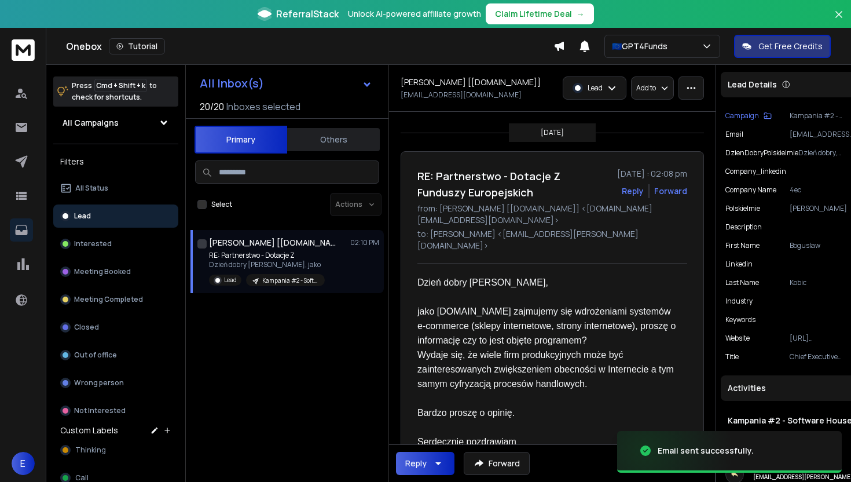
click at [624, 89] on div "Lead" at bounding box center [594, 88] width 63 height 22
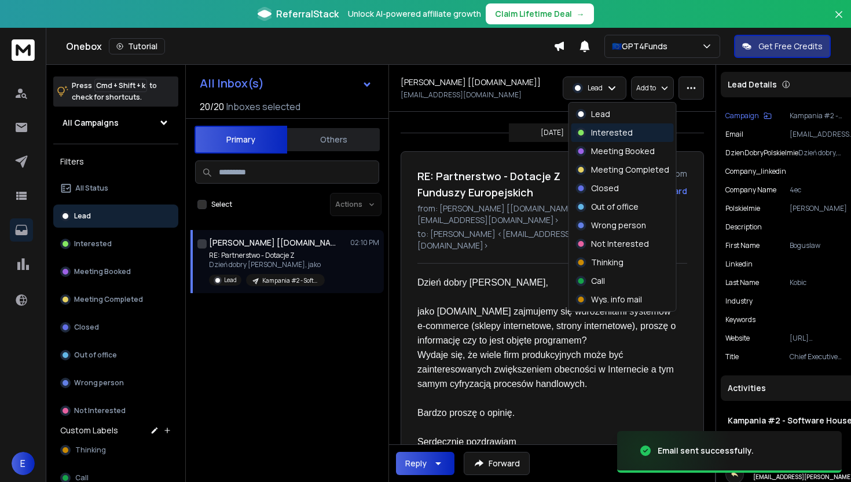
click at [619, 133] on p "Interested" at bounding box center [612, 133] width 42 height 12
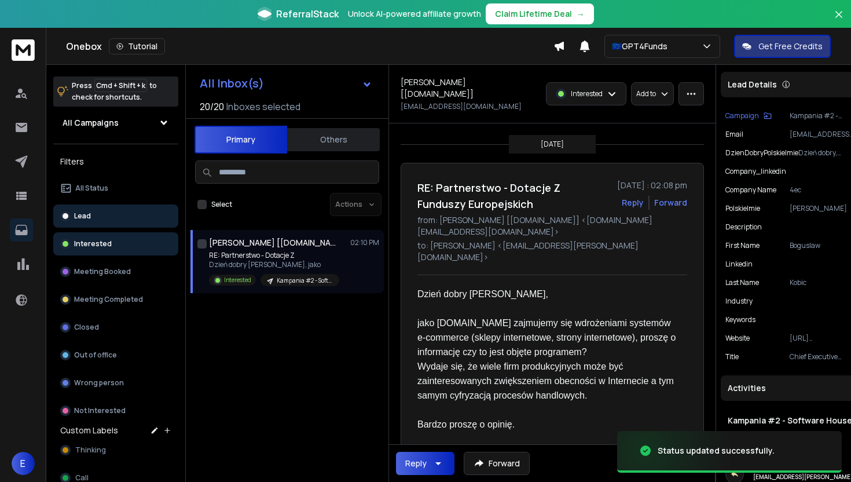
click at [107, 244] on p "Interested" at bounding box center [93, 243] width 38 height 9
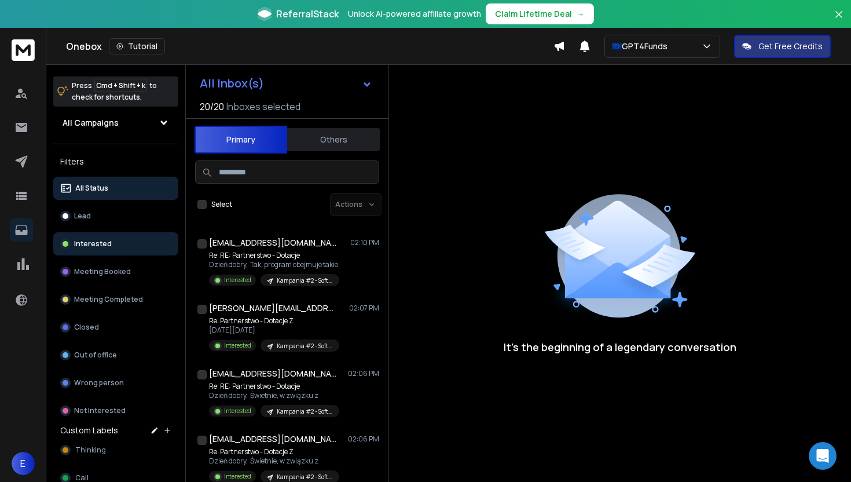
click at [114, 239] on button "Interested" at bounding box center [115, 243] width 125 height 23
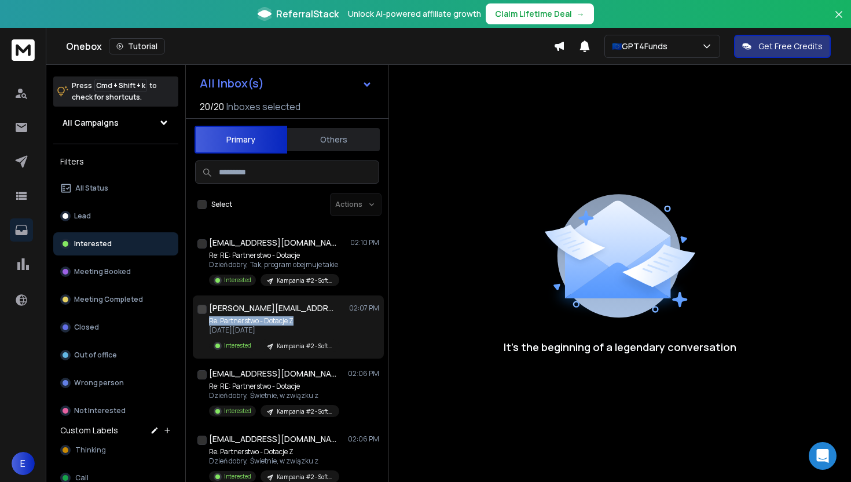
click at [303, 316] on p "Re: Partnerstwo - Dotacje Z" at bounding box center [274, 320] width 130 height 9
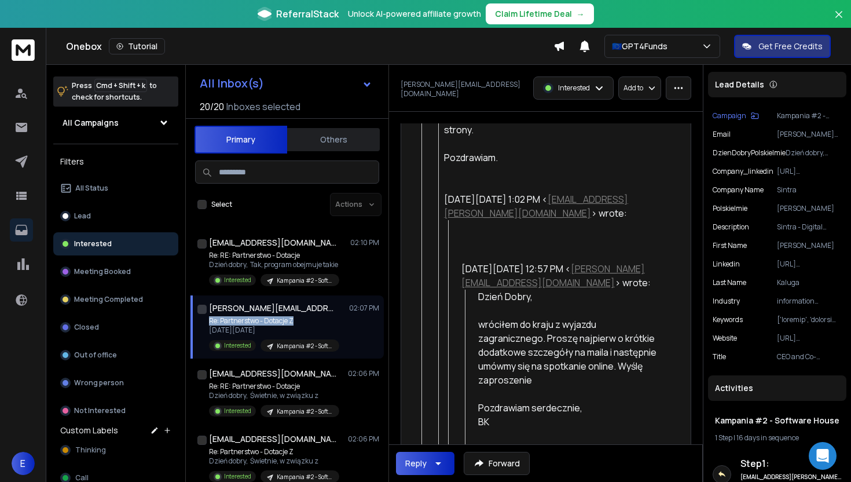
scroll to position [75, 0]
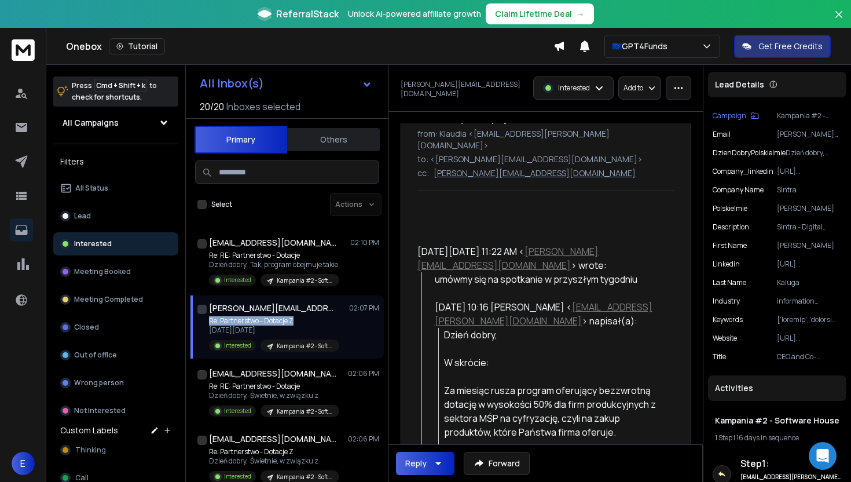
click at [437, 462] on icon "button" at bounding box center [438, 463] width 14 height 14
click at [430, 411] on p "Reply" at bounding box center [426, 411] width 21 height 12
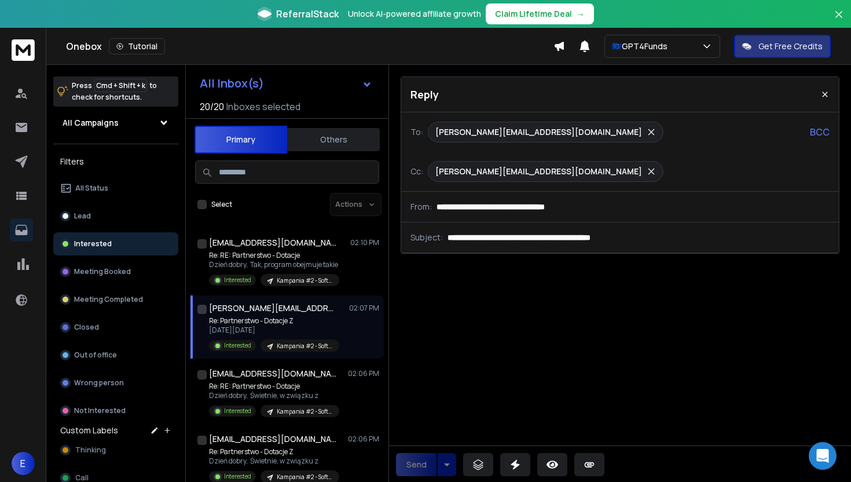
scroll to position [0, 0]
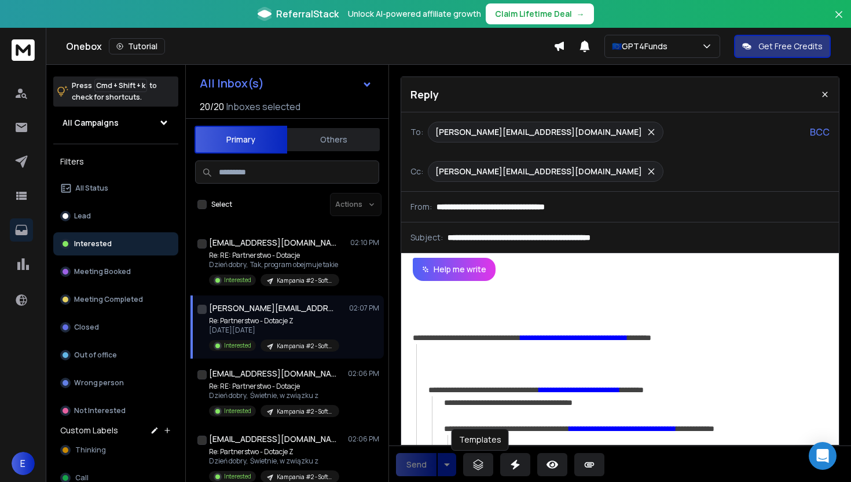
click at [478, 463] on icon at bounding box center [479, 465] width 12 height 12
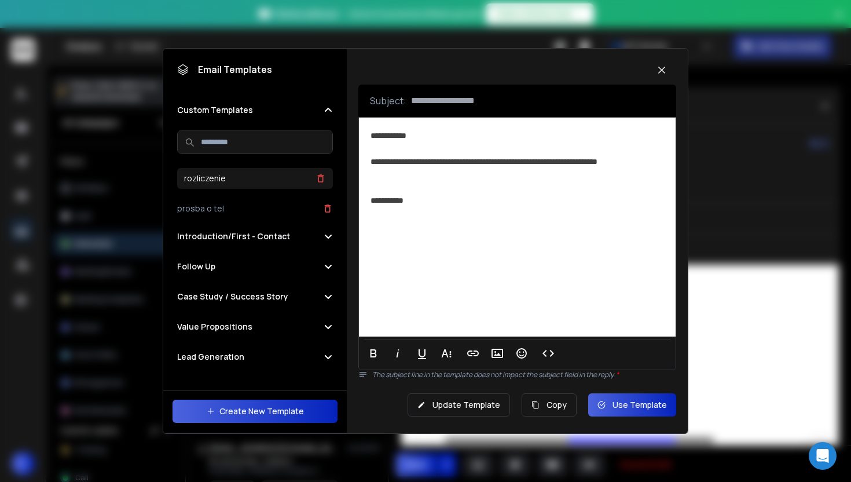
click at [257, 201] on div "prosba o tel" at bounding box center [255, 208] width 156 height 21
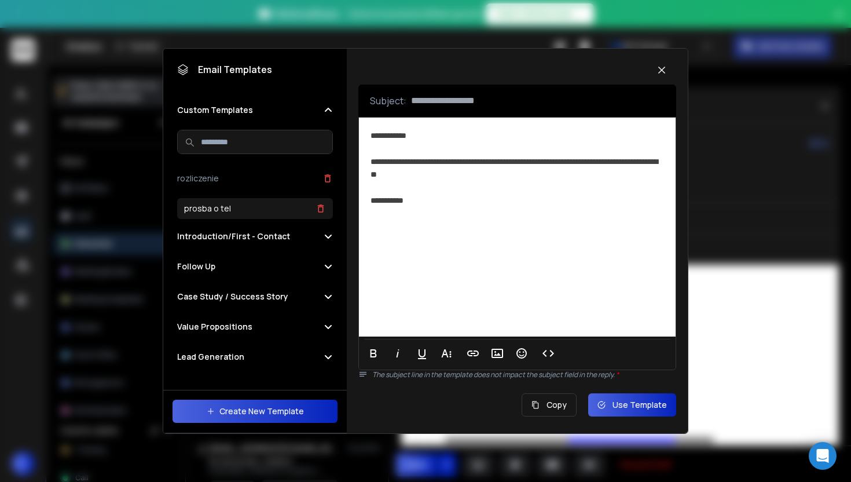
click at [663, 407] on button "Use Template" at bounding box center [632, 404] width 88 height 23
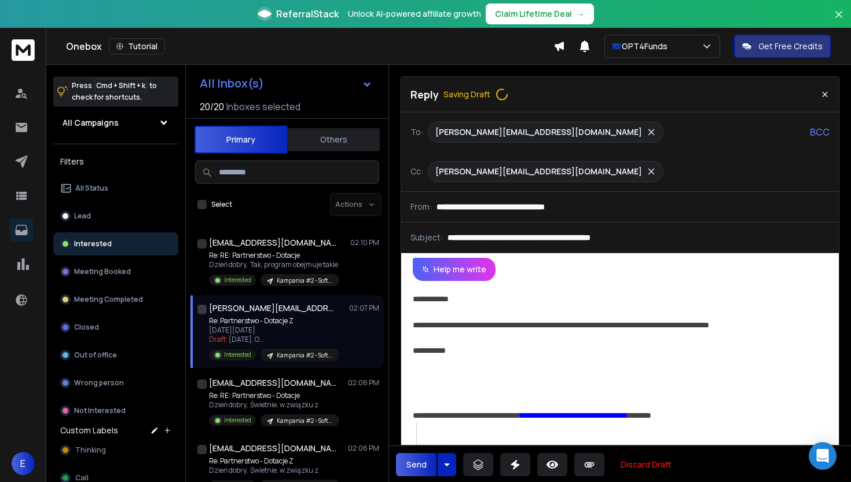
click at [407, 470] on button "Send" at bounding box center [416, 464] width 41 height 23
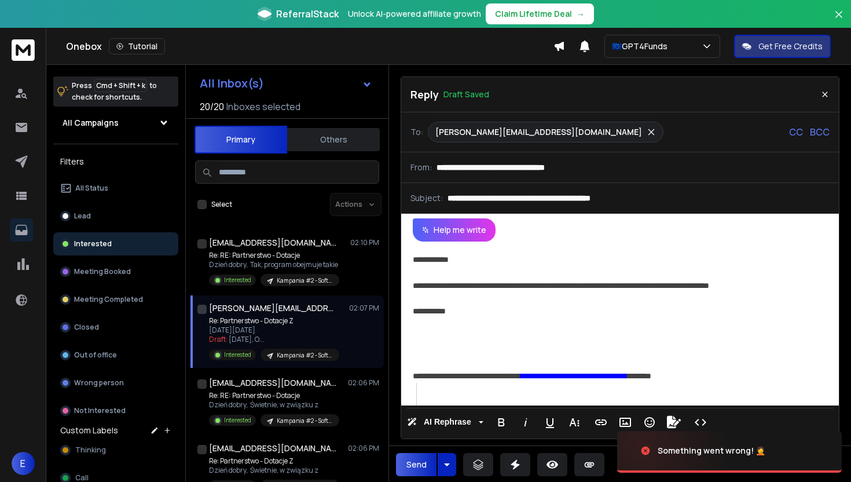
click at [512, 345] on div "**********" at bounding box center [620, 323] width 438 height 164
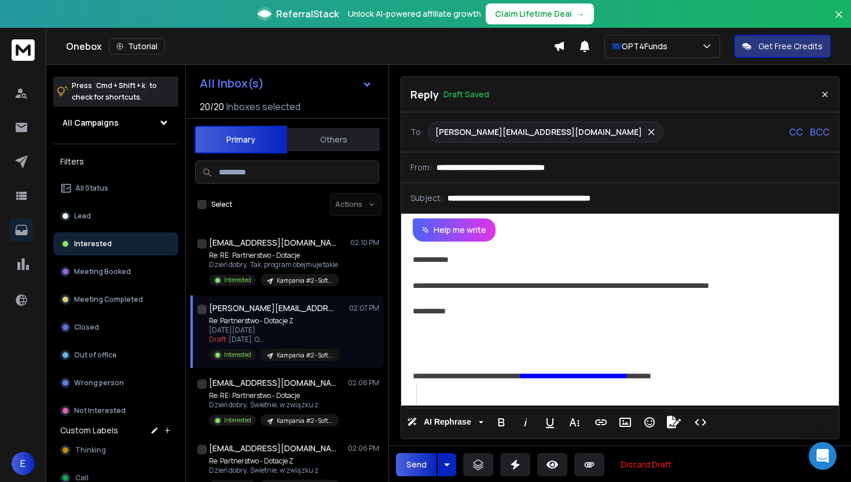
click at [420, 464] on button "Send" at bounding box center [416, 464] width 41 height 23
